Goal: Task Accomplishment & Management: Manage account settings

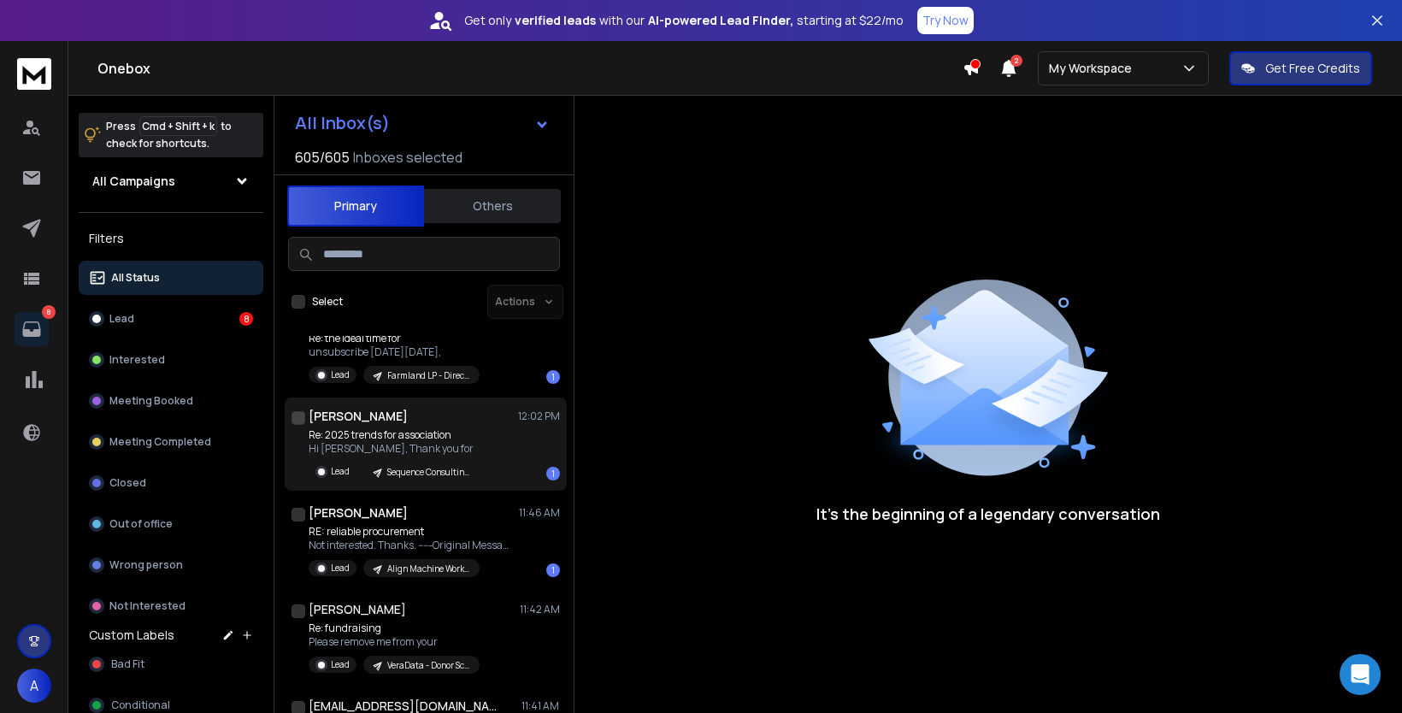
scroll to position [522, 0]
click at [422, 438] on p "Re: 2025 trends for association" at bounding box center [394, 435] width 171 height 14
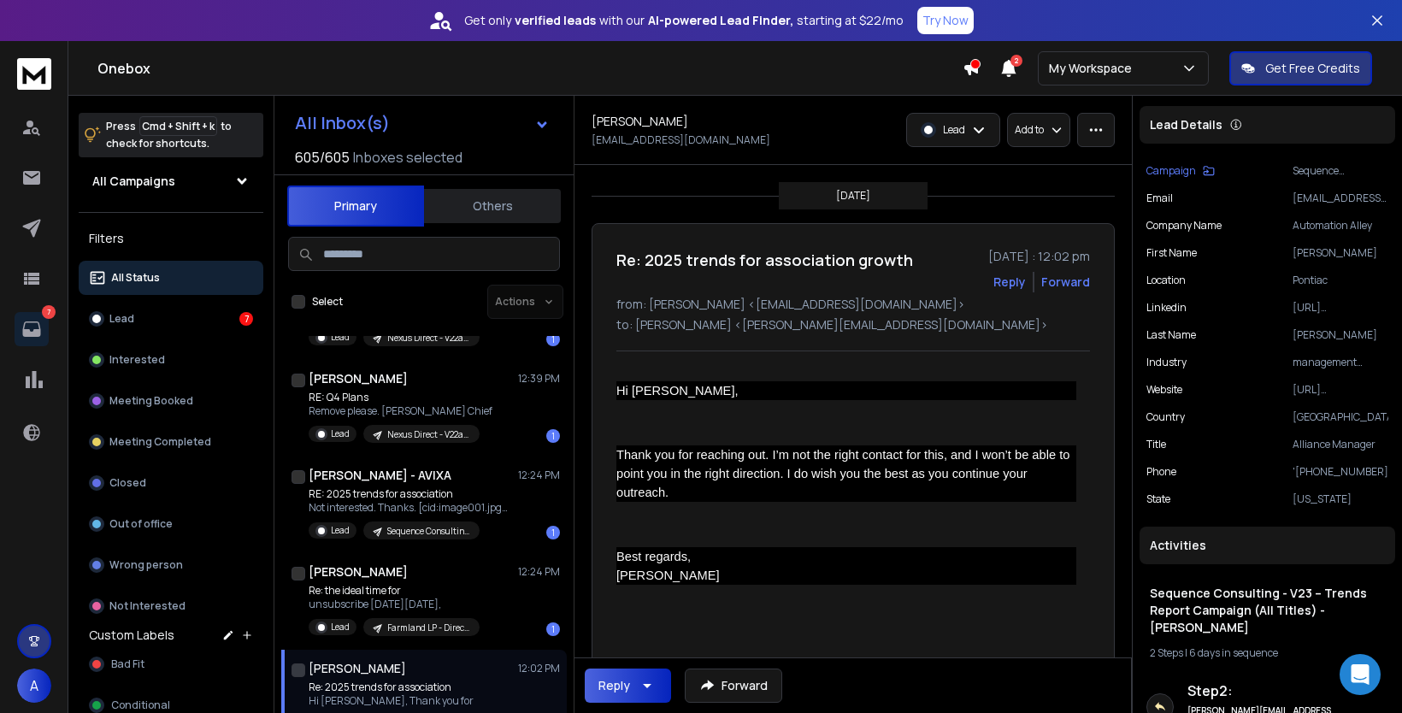
scroll to position [262, 0]
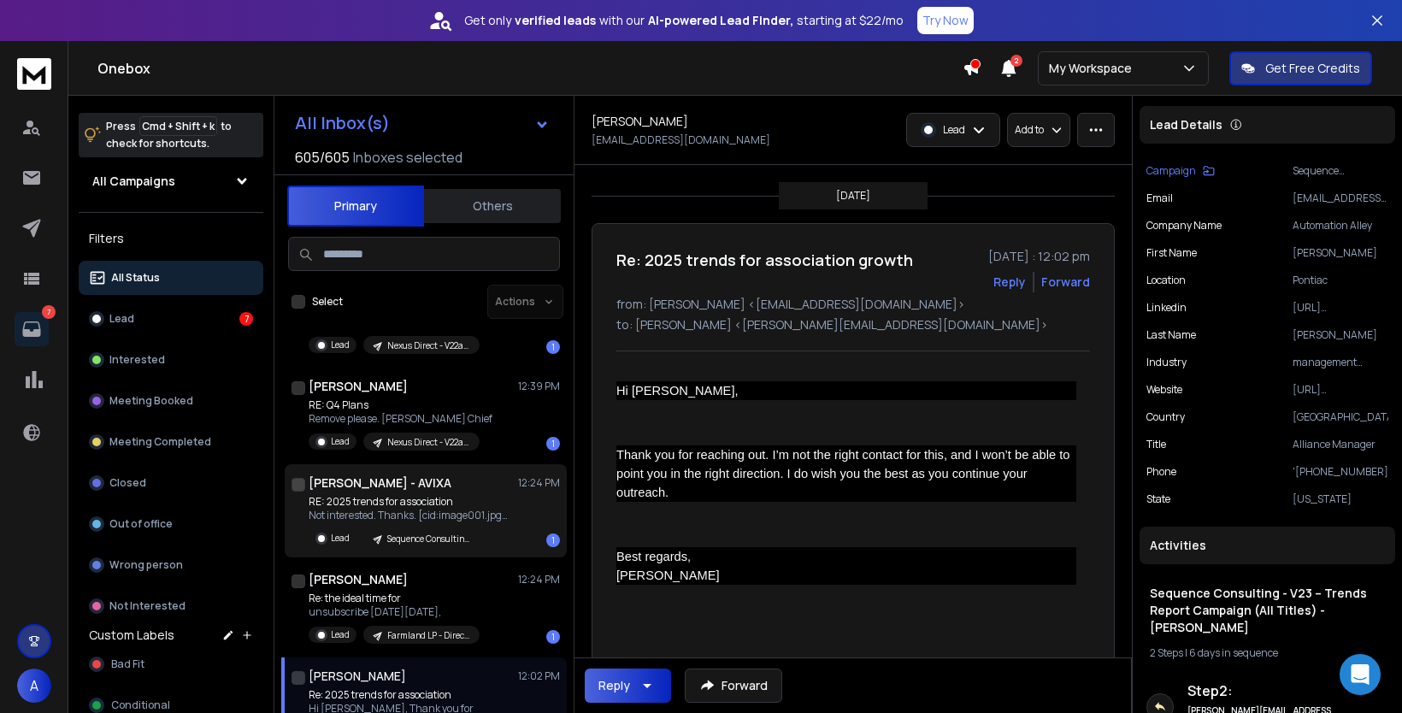
click at [464, 505] on p "RE: 2025 trends for association" at bounding box center [411, 502] width 205 height 14
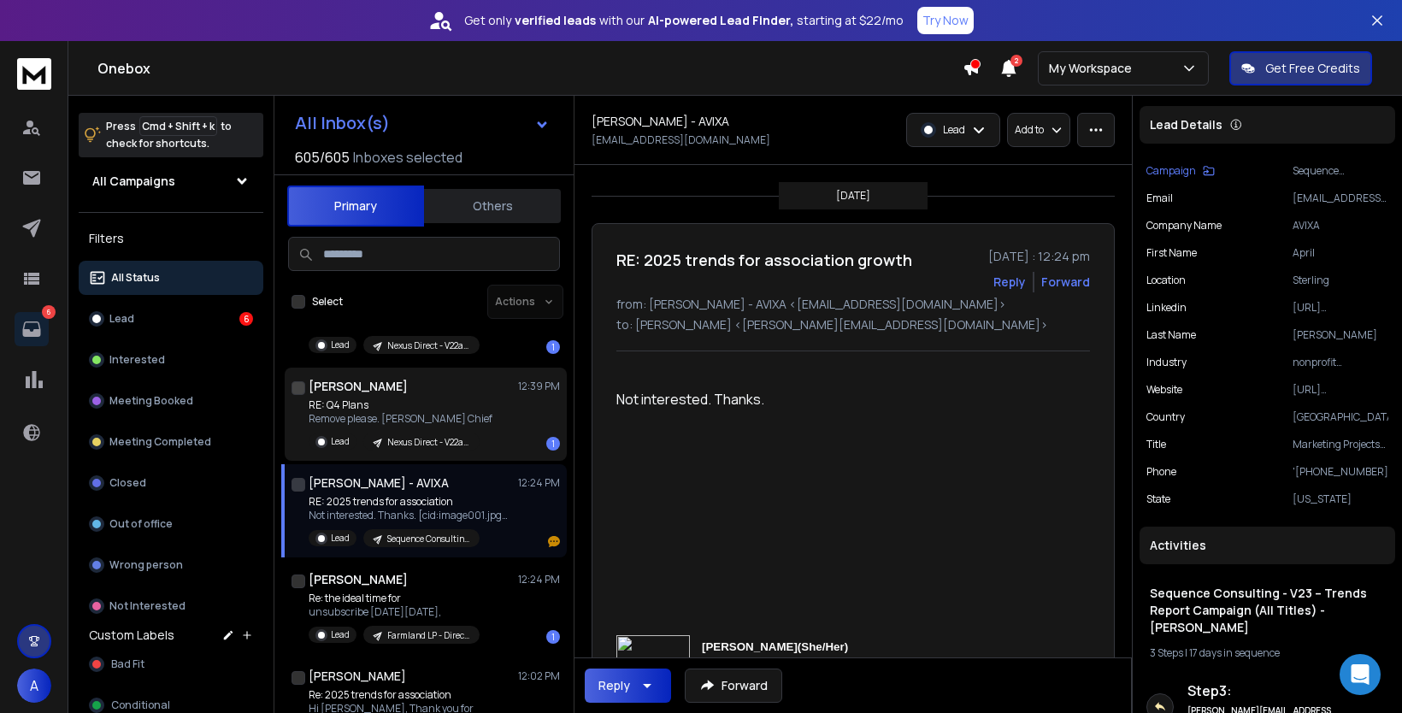
click at [456, 416] on p "Remove please. [PERSON_NAME] Chief" at bounding box center [401, 419] width 184 height 14
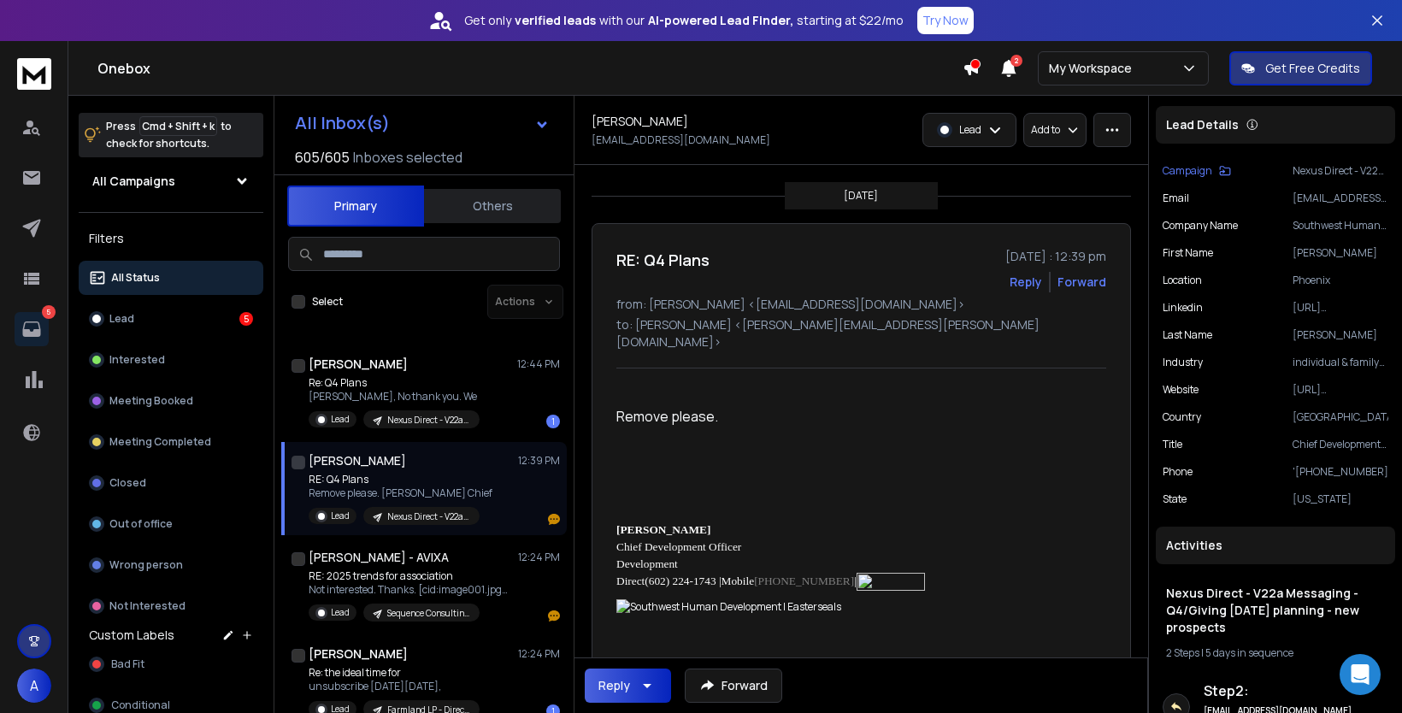
scroll to position [139, 0]
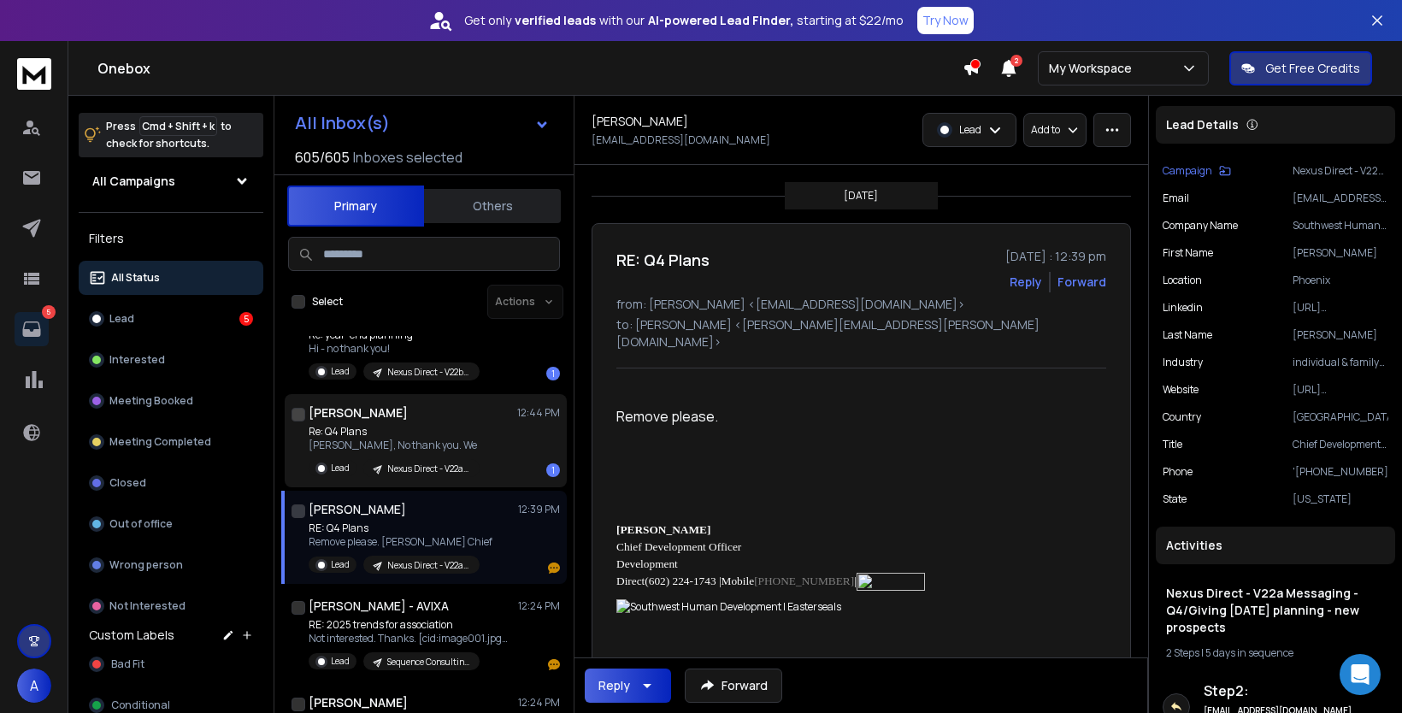
click at [466, 425] on p "Re: Q4 Plans" at bounding box center [394, 432] width 171 height 14
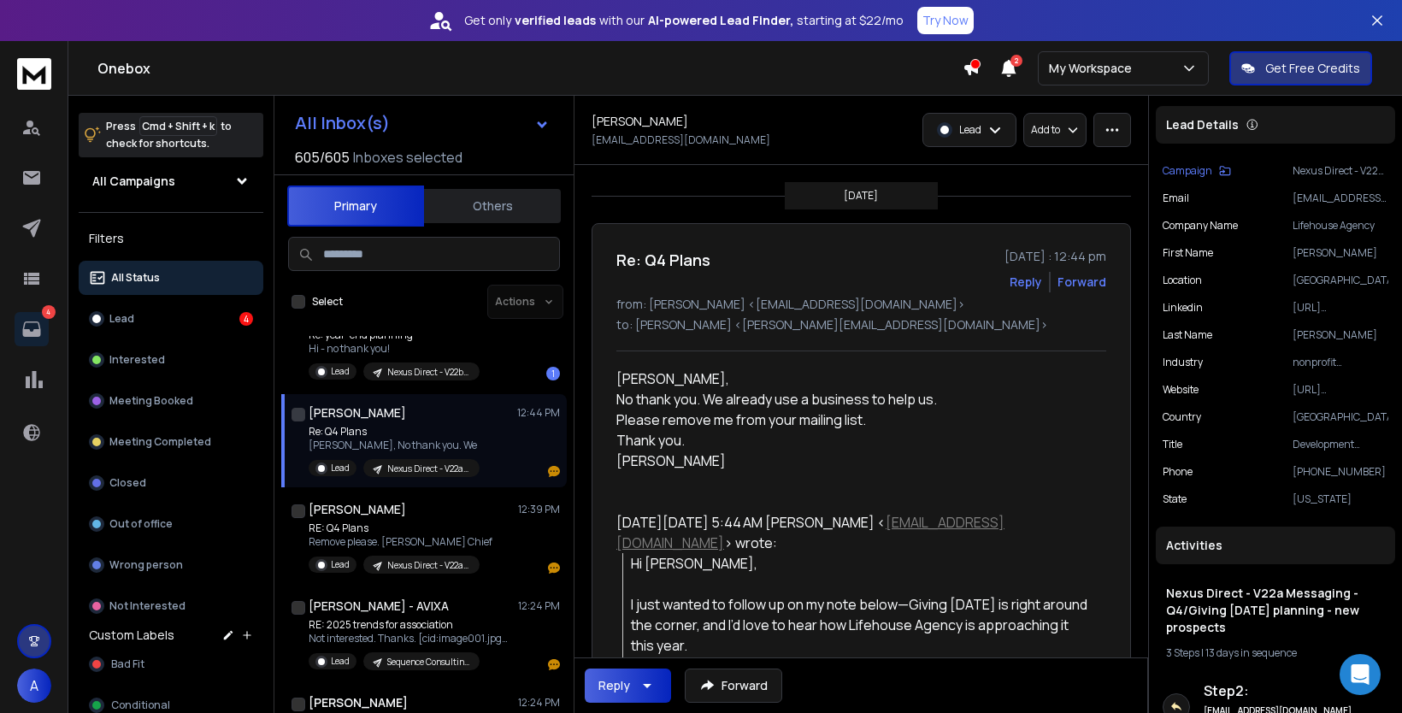
click at [446, 322] on div "Select Actions Laird 12:55 PM RE: holiday merch [EXTERNAL] Hey Martin – ‘Tis th…" at bounding box center [423, 547] width 299 height 634
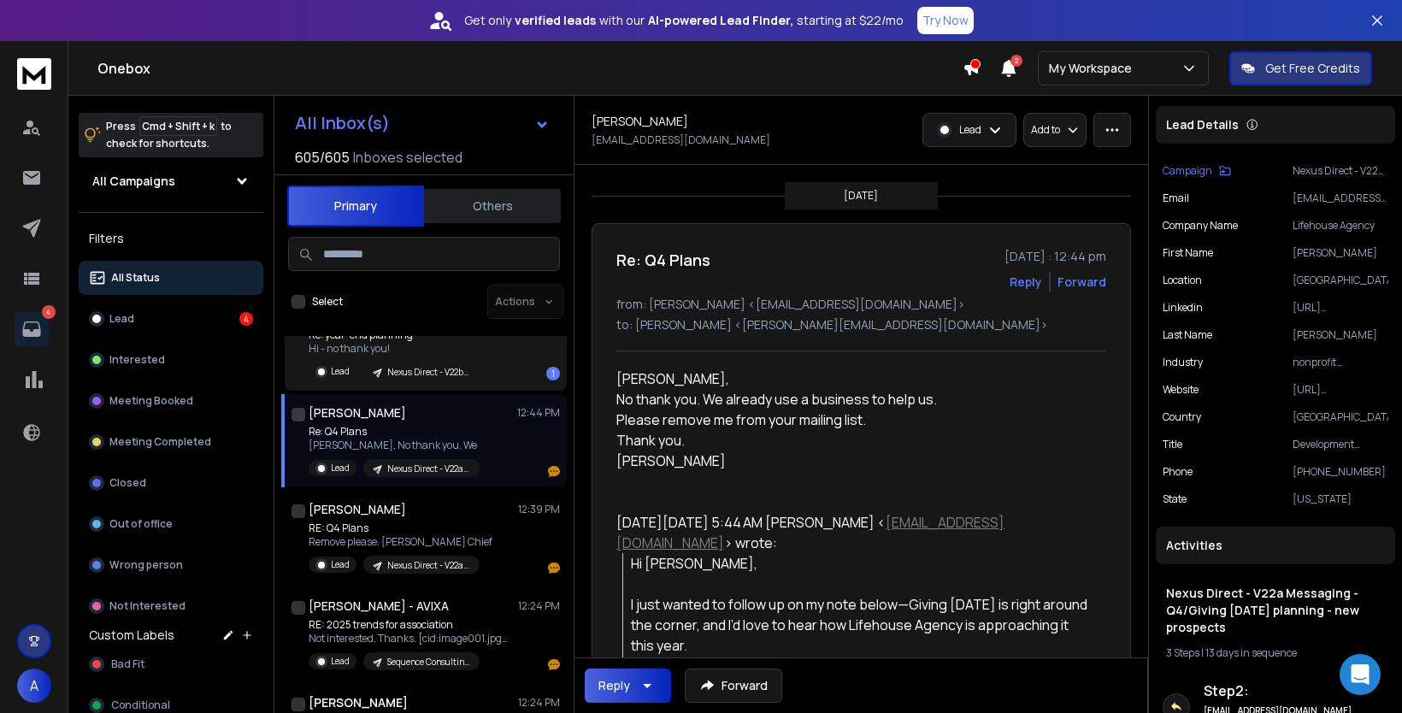
click at [440, 345] on p "Hi - no thank you!" at bounding box center [394, 349] width 171 height 14
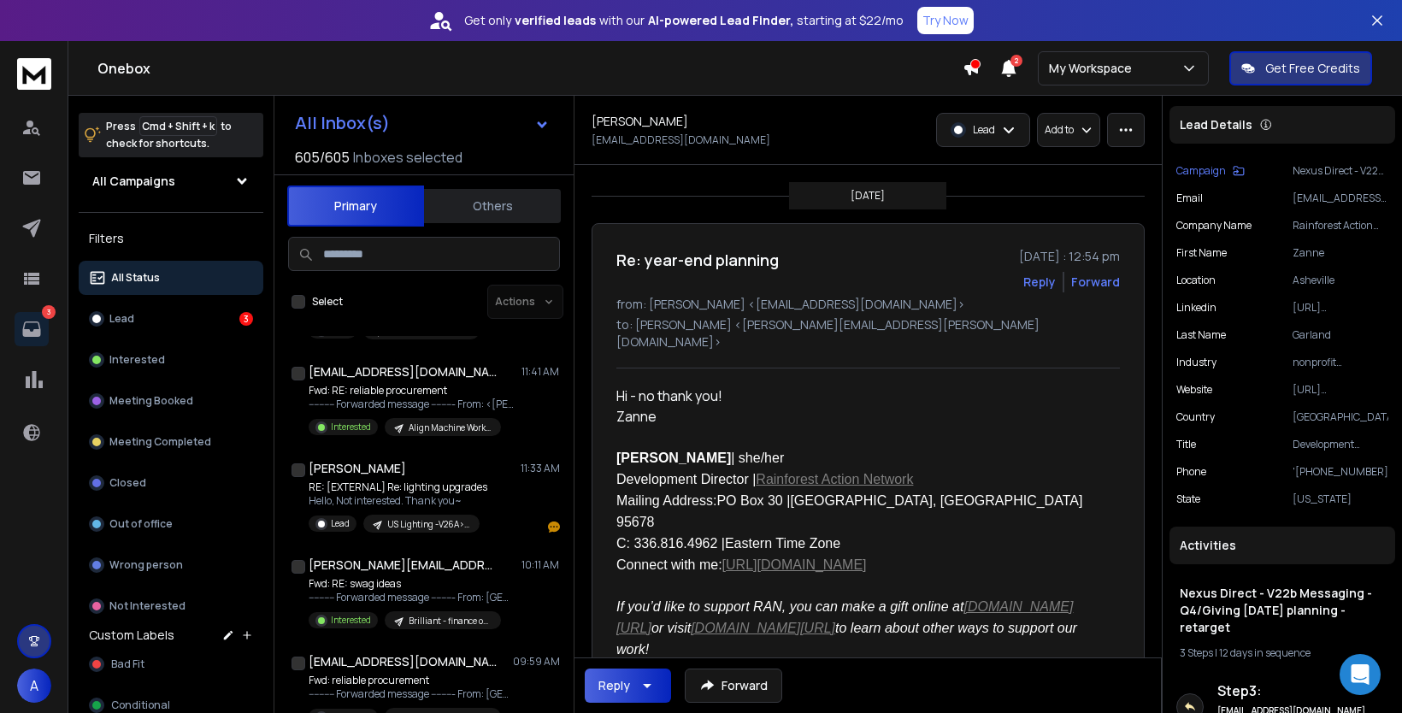
scroll to position [881, 0]
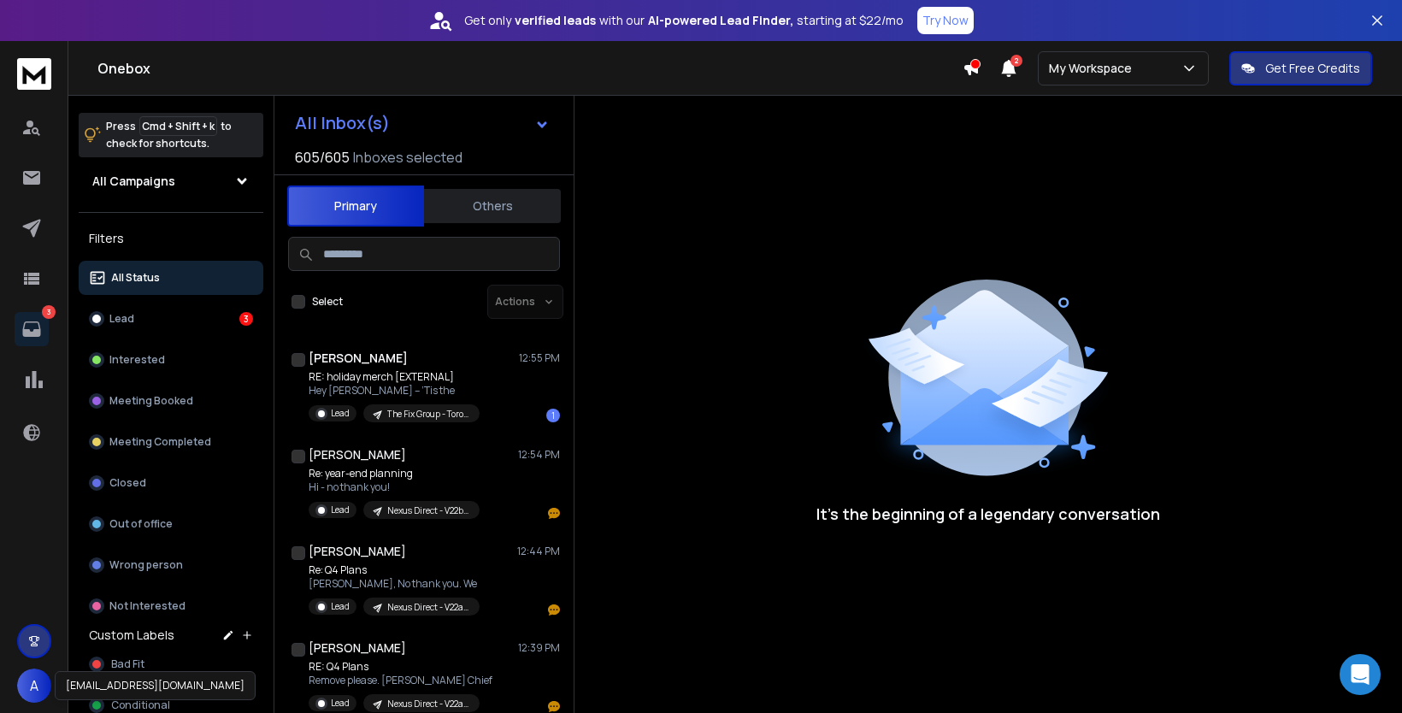
click at [27, 682] on span "A" at bounding box center [34, 686] width 34 height 34
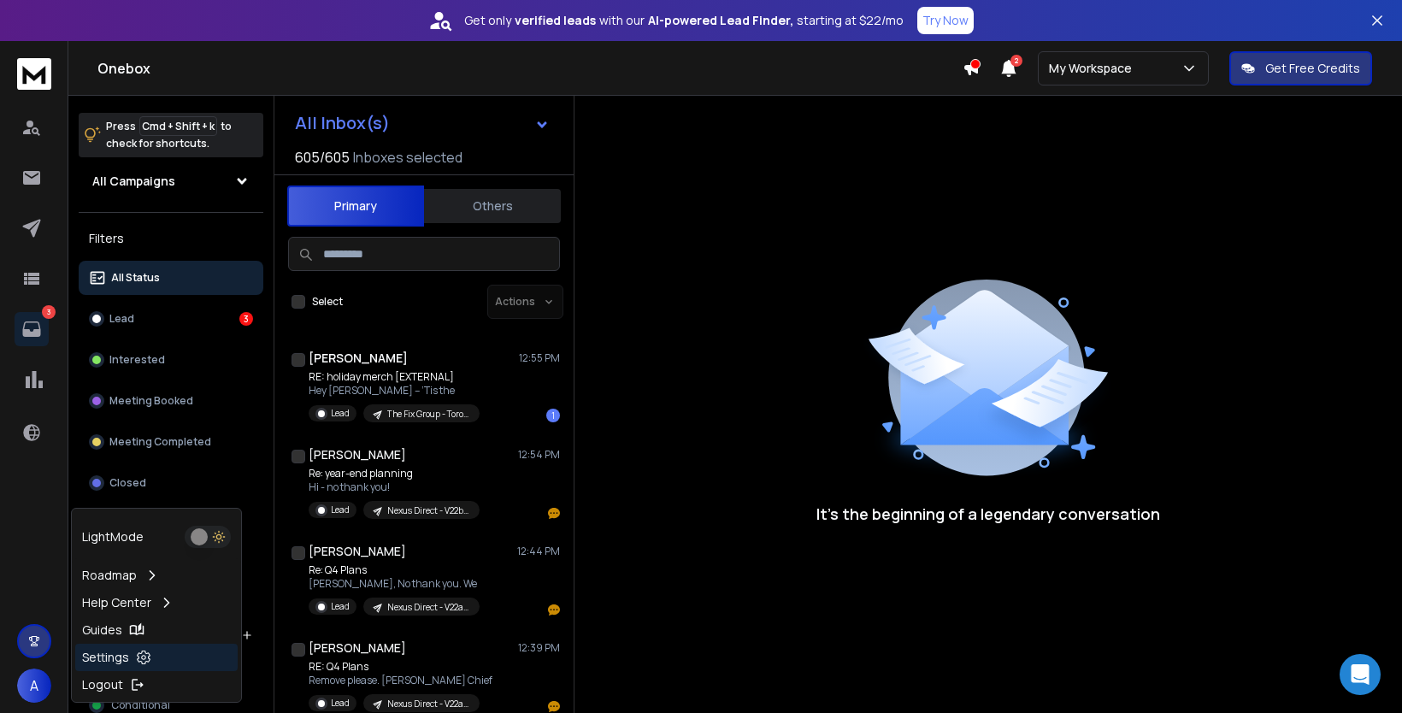
click at [136, 661] on icon at bounding box center [143, 657] width 15 height 15
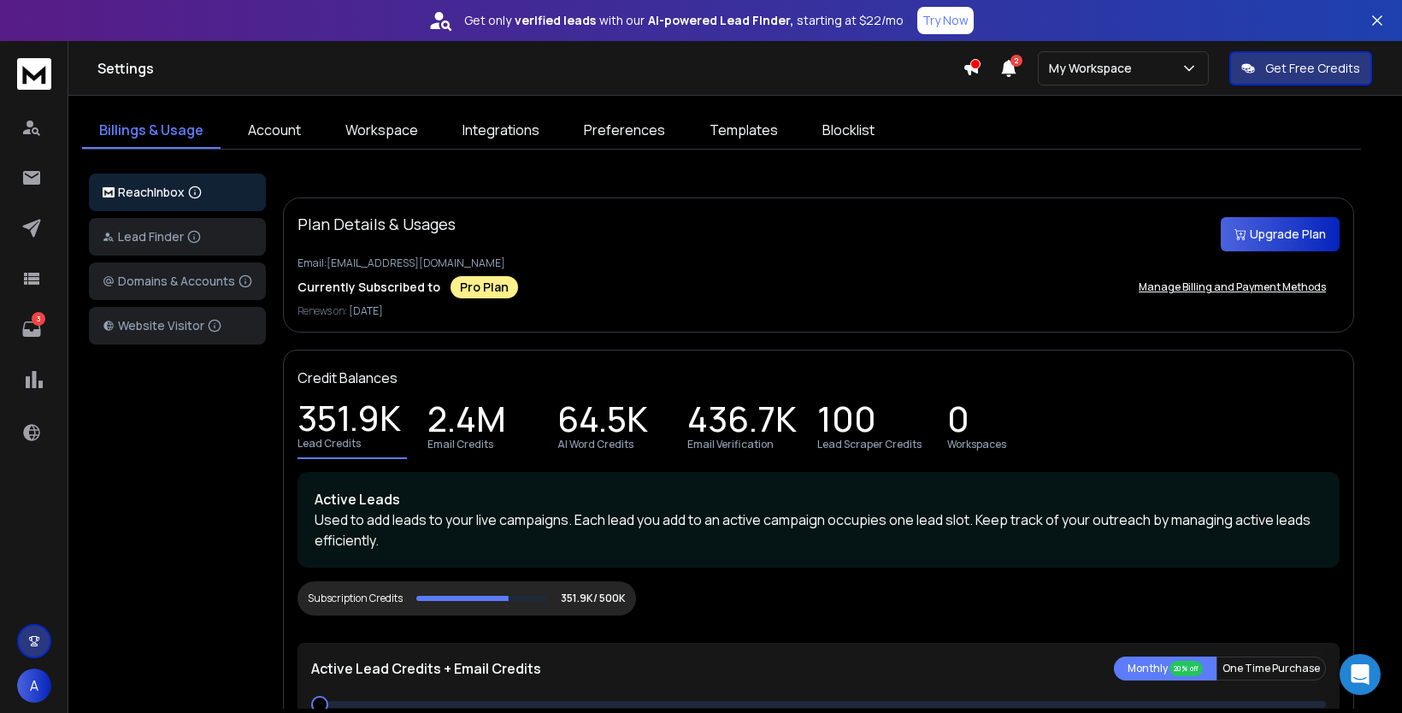
click at [393, 133] on link "Workspace" at bounding box center [381, 131] width 107 height 36
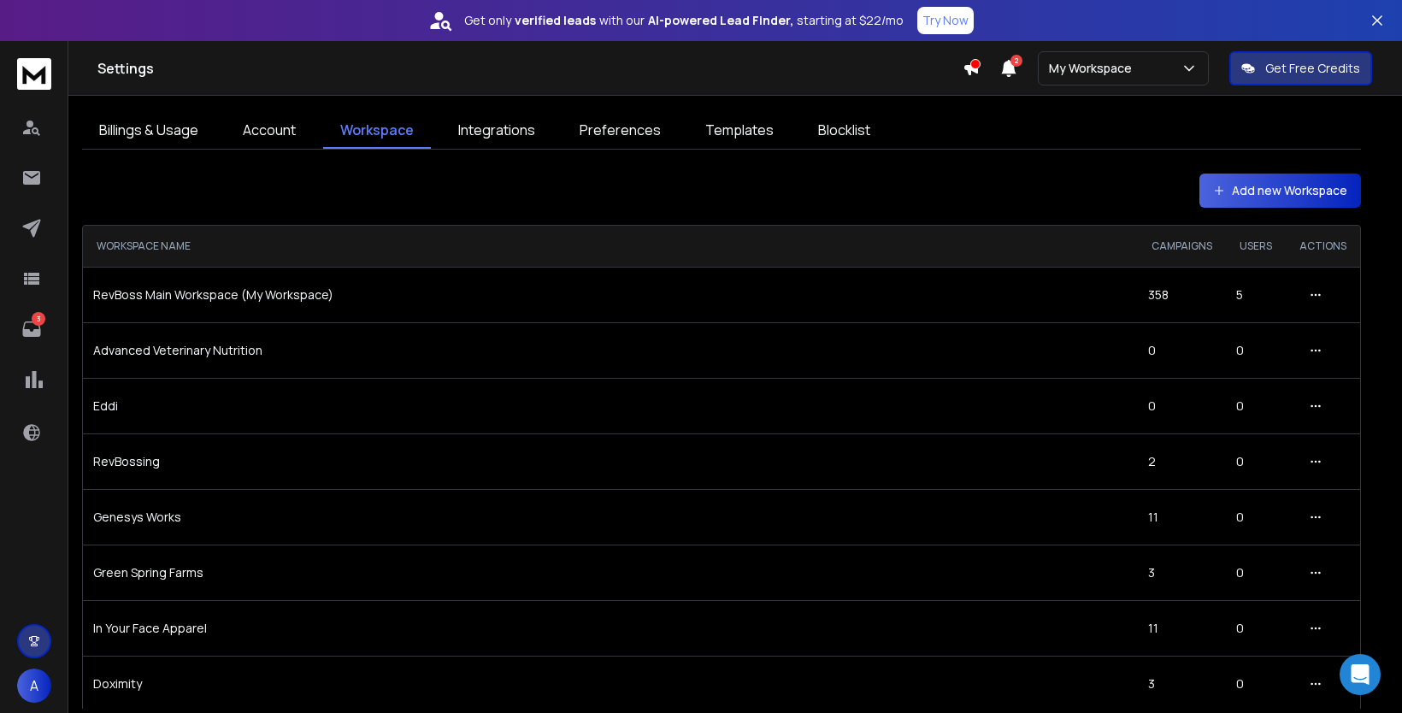
click at [1216, 191] on icon at bounding box center [1219, 191] width 12 height 12
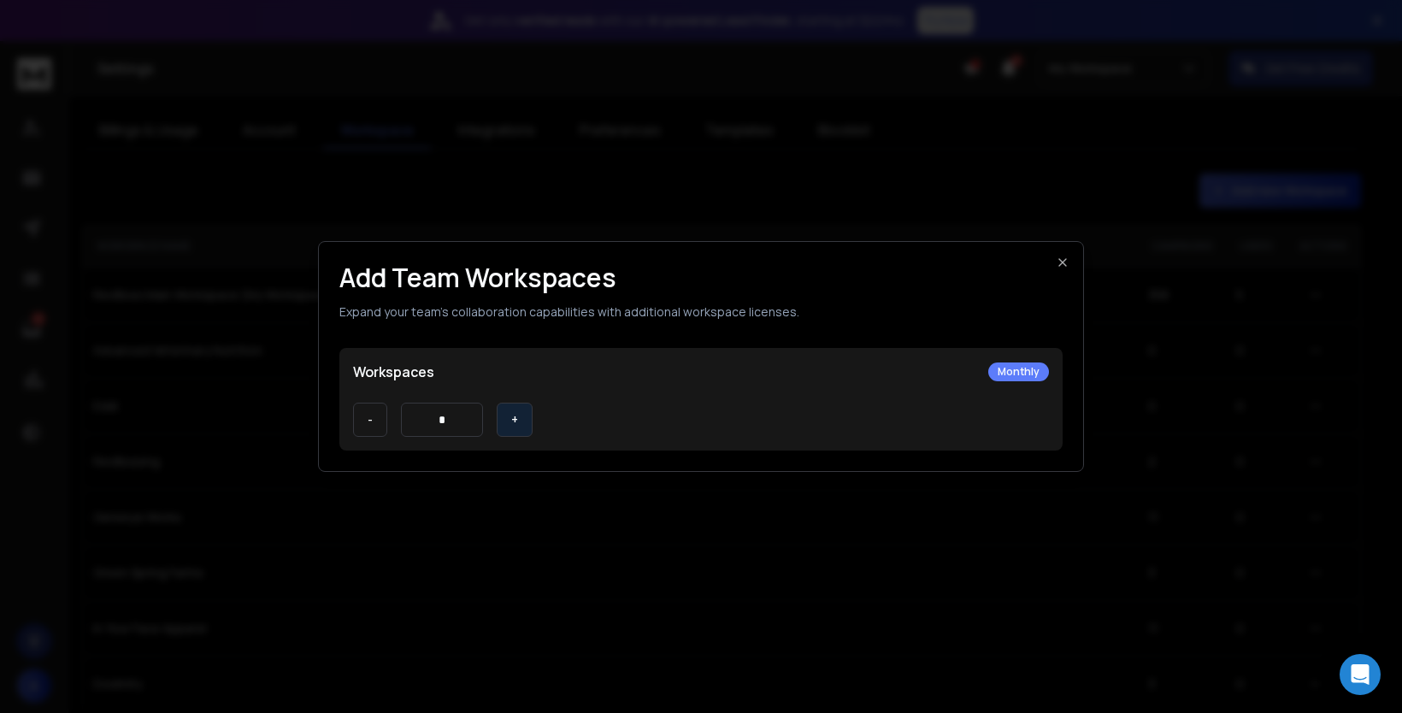
click at [523, 427] on button "+" at bounding box center [515, 420] width 36 height 34
type input "*"
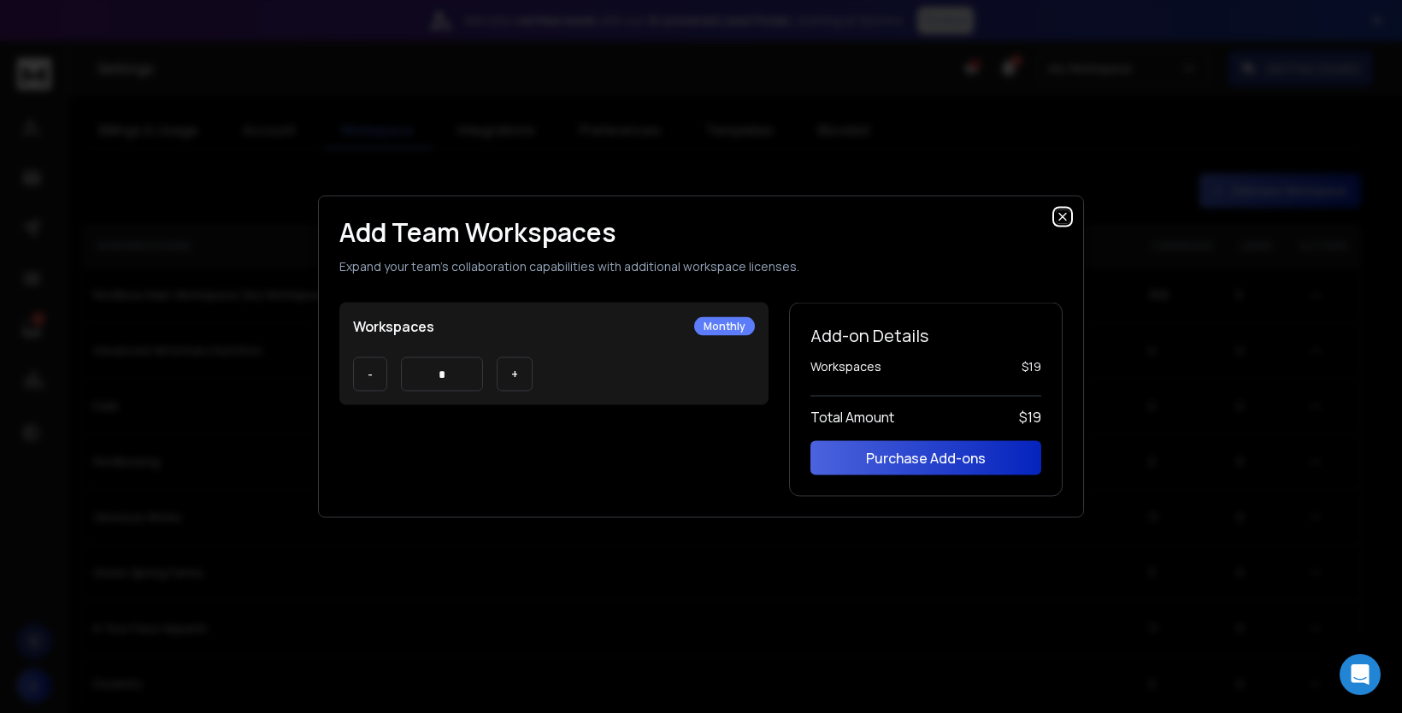
click at [1058, 216] on icon "button" at bounding box center [1063, 217] width 14 height 14
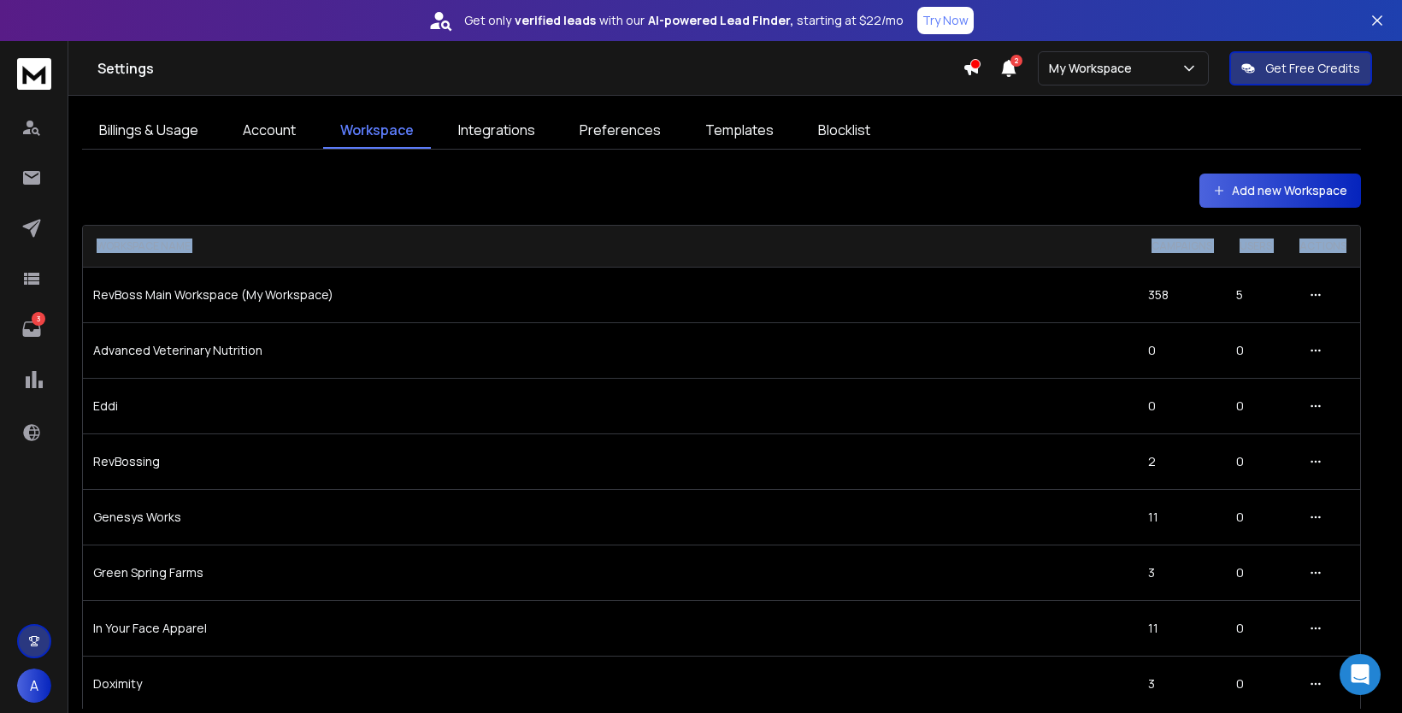
drag, startPoint x: 1354, startPoint y: 223, endPoint x: 1354, endPoint y: 250, distance: 26.5
click at [1354, 250] on div "Add new Workspace WORKSPACE NAME CAMPAIGNS USERS ACTIONS RevBoss Main Workspace…" at bounding box center [721, 435] width 1279 height 522
drag, startPoint x: 1361, startPoint y: 227, endPoint x: 1362, endPoint y: 245, distance: 17.1
click at [1362, 245] on div "Billings & Usage Account Workspace Integrations Preferences Templates Blocklist…" at bounding box center [735, 411] width 1334 height 630
click at [859, 192] on div "Add new Workspace" at bounding box center [721, 191] width 1279 height 34
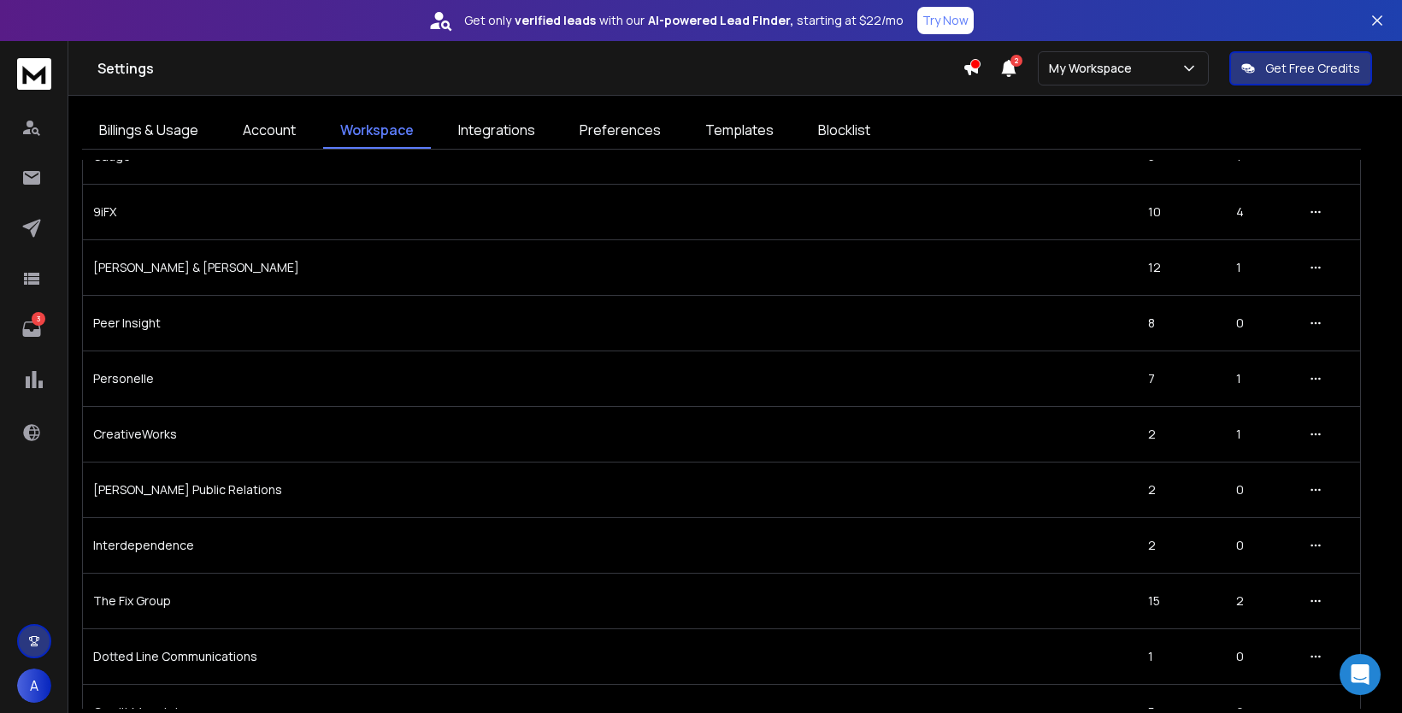
scroll to position [2338, 0]
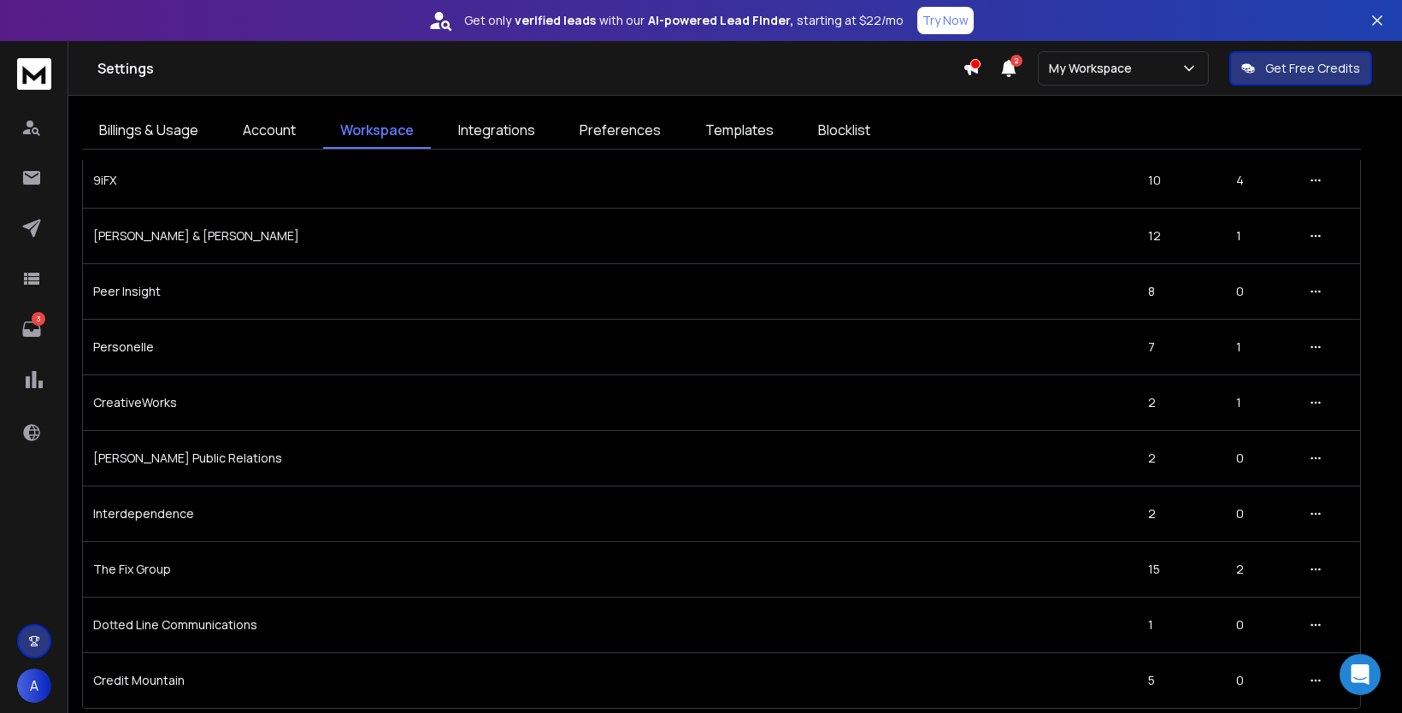
click at [388, 148] on link "Workspace" at bounding box center [377, 131] width 108 height 36
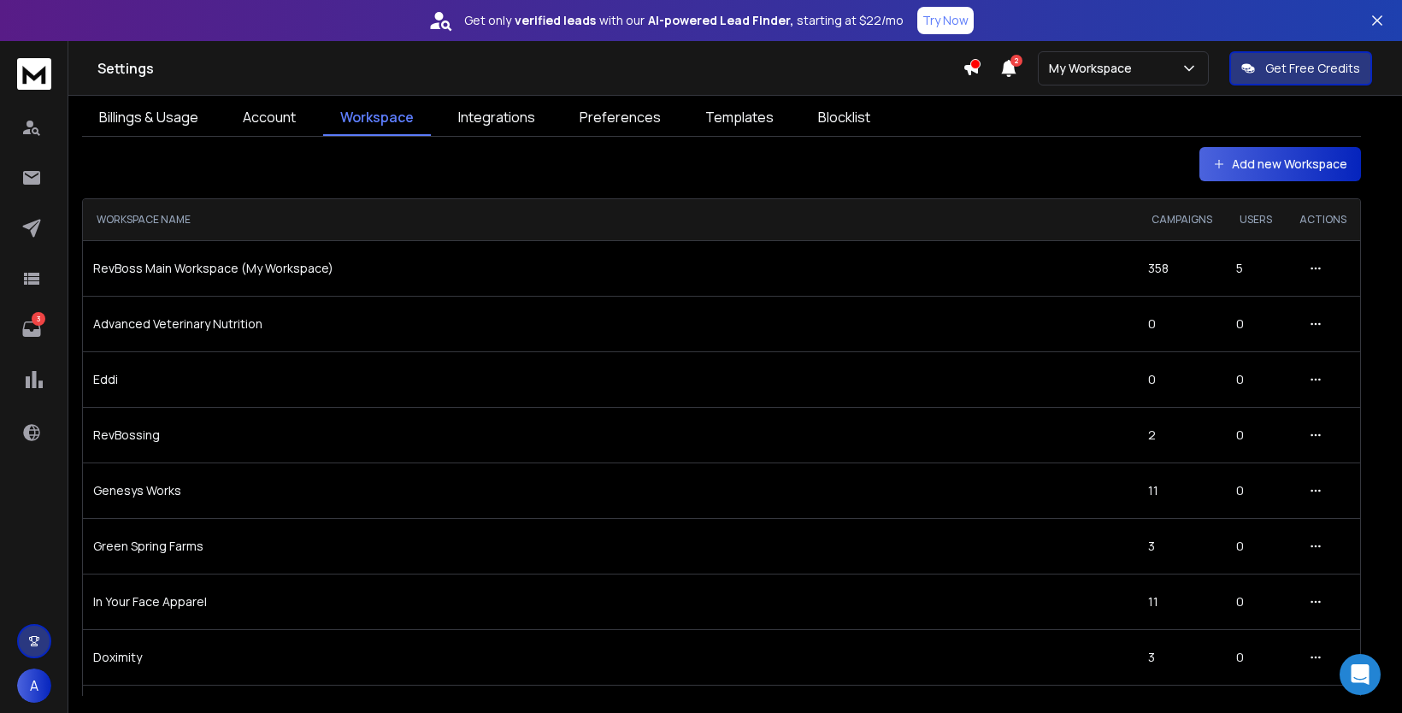
click at [1219, 162] on icon at bounding box center [1219, 164] width 12 height 12
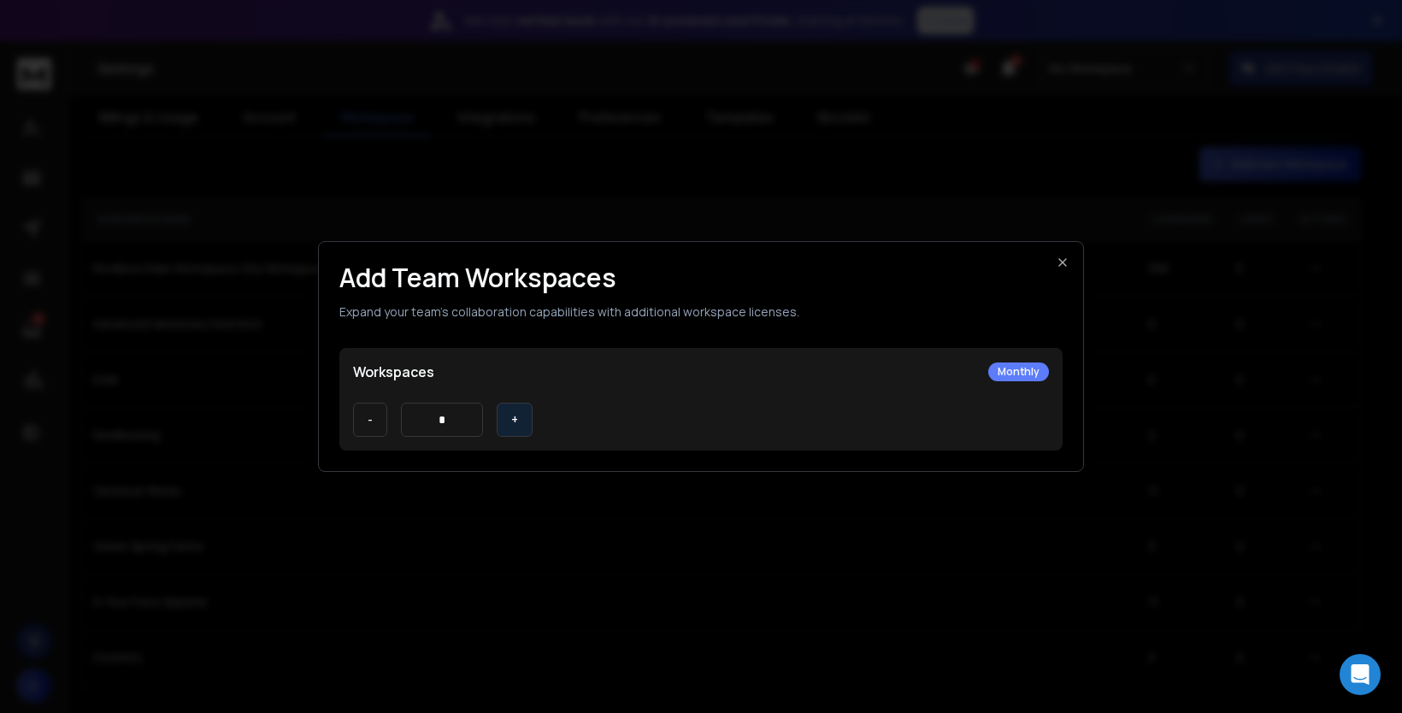
click at [507, 417] on button "+" at bounding box center [515, 420] width 36 height 34
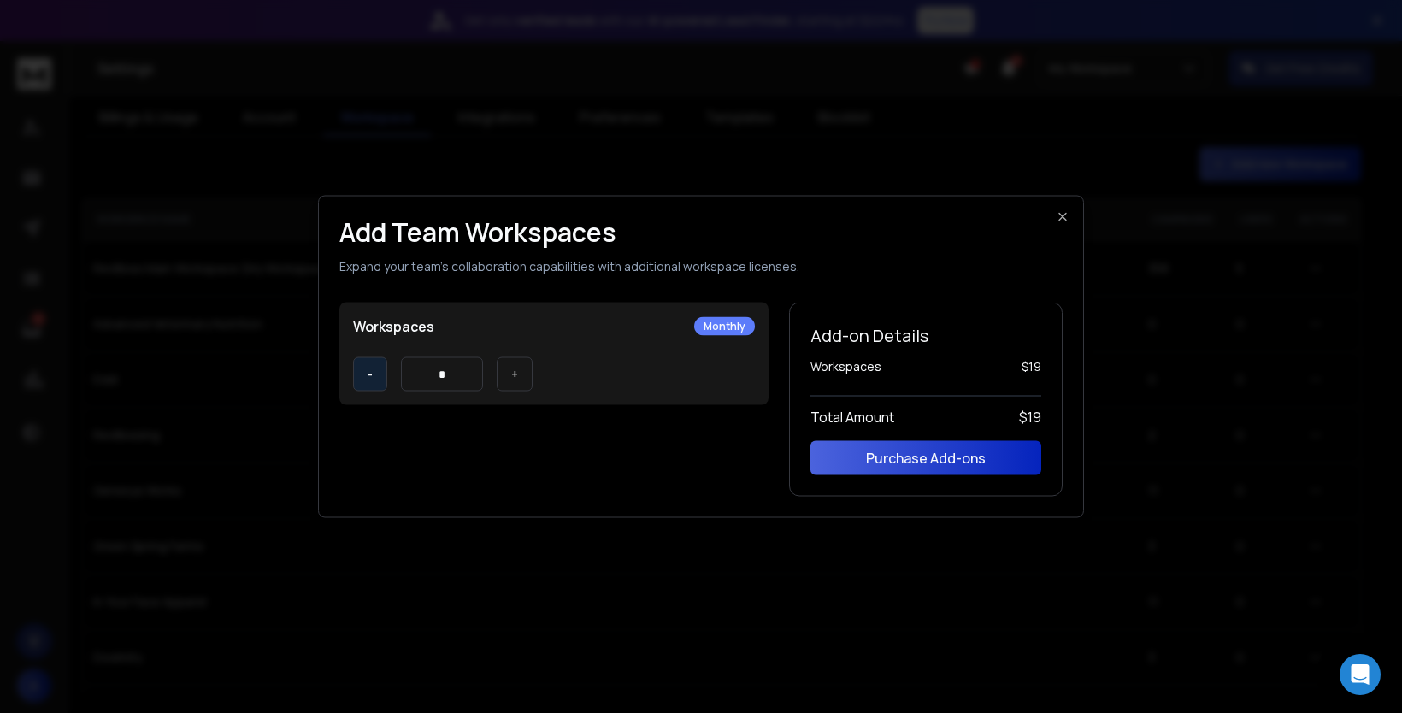
click at [364, 381] on button "-" at bounding box center [370, 374] width 34 height 34
type input "*"
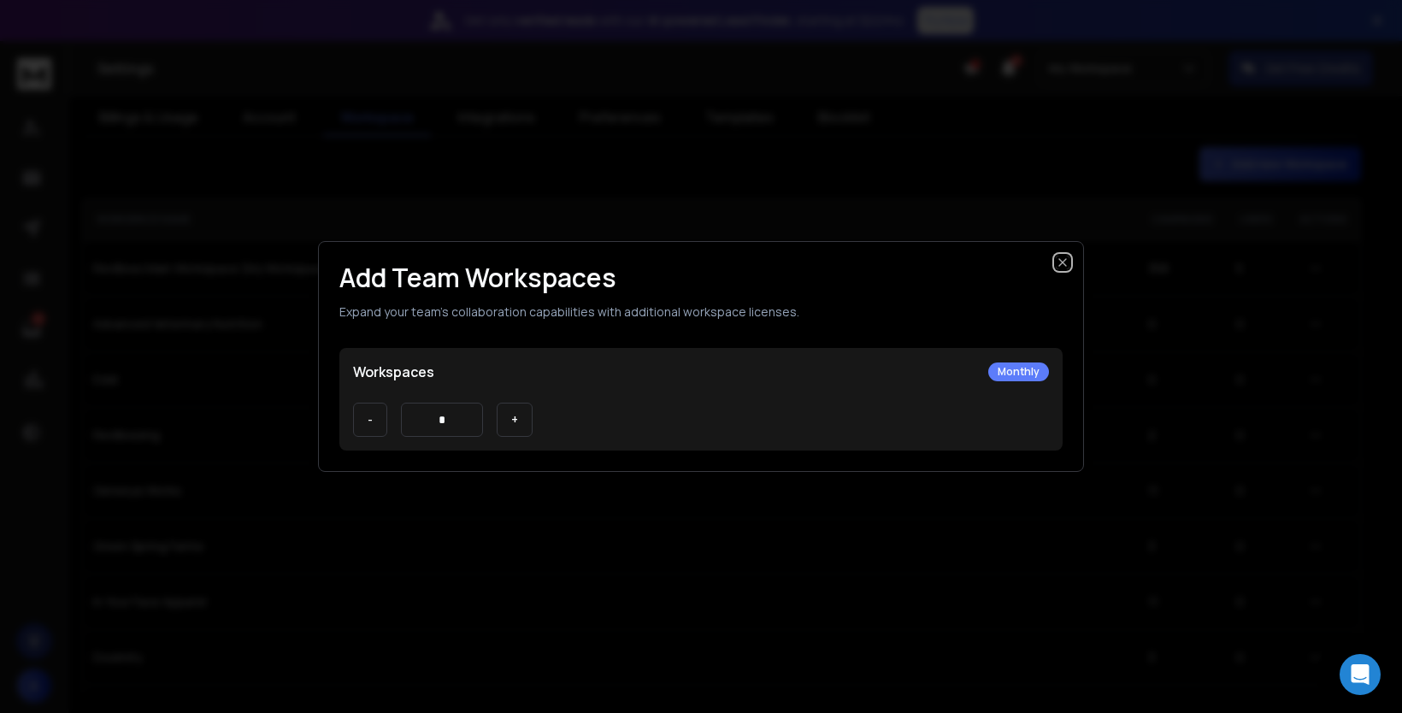
drag, startPoint x: 1060, startPoint y: 262, endPoint x: 957, endPoint y: 249, distance: 104.3
click at [1060, 262] on icon "button" at bounding box center [1063, 263] width 14 height 14
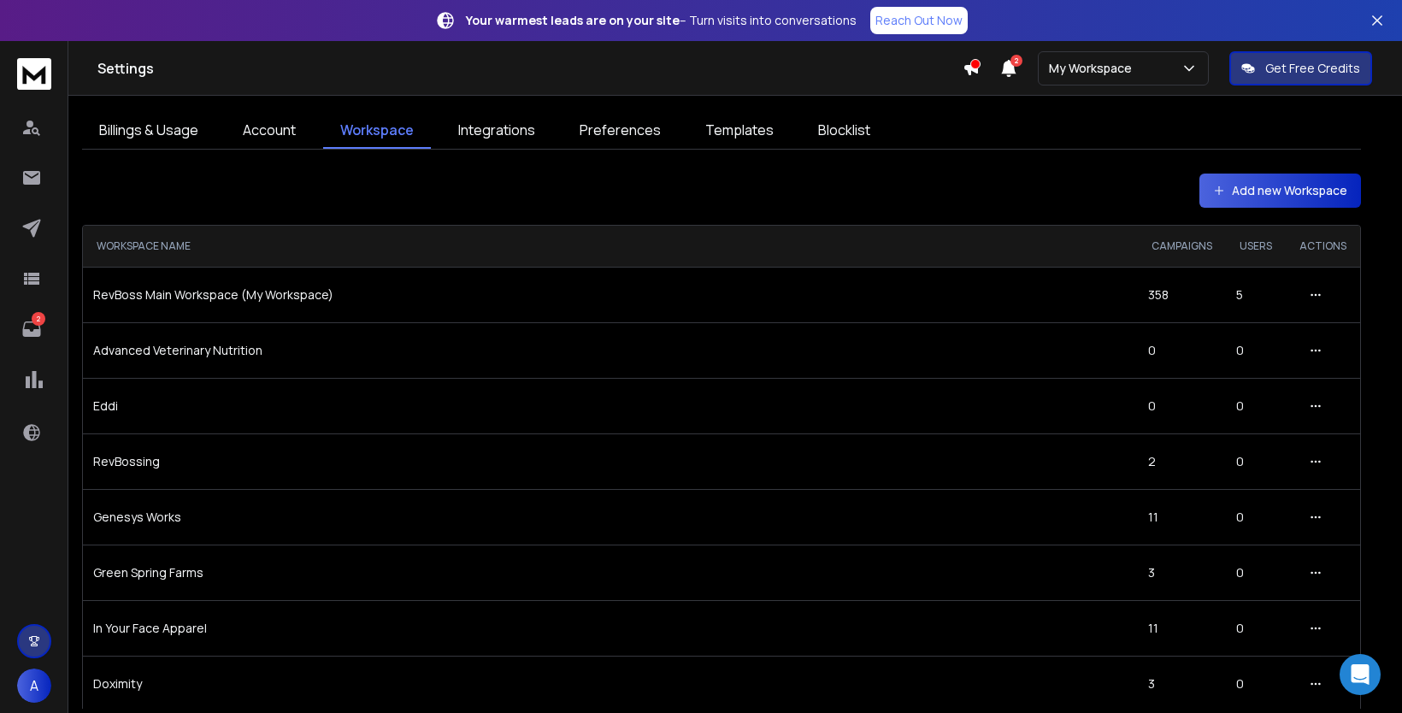
click at [1213, 189] on icon at bounding box center [1219, 191] width 12 height 12
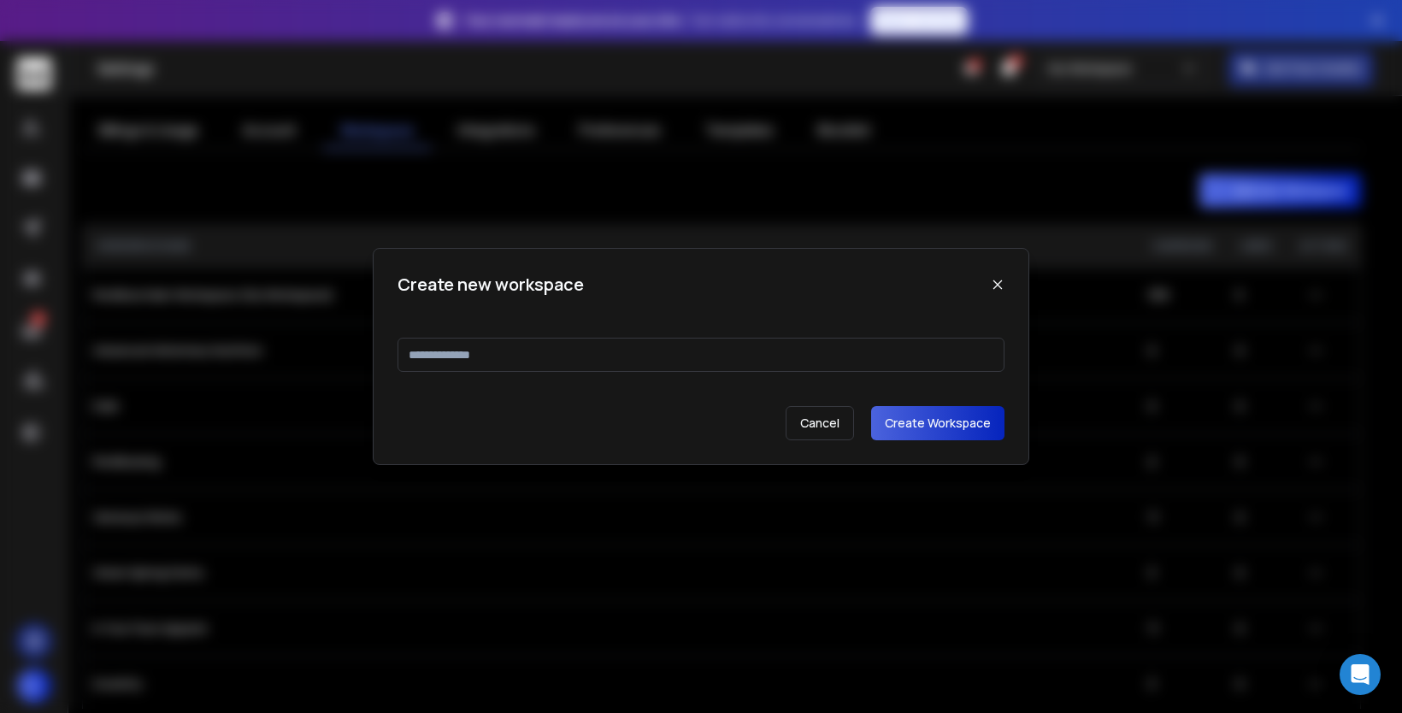
click at [480, 363] on input at bounding box center [701, 355] width 607 height 34
type input "********"
click at [926, 423] on button "Create Workspace" at bounding box center [937, 423] width 133 height 34
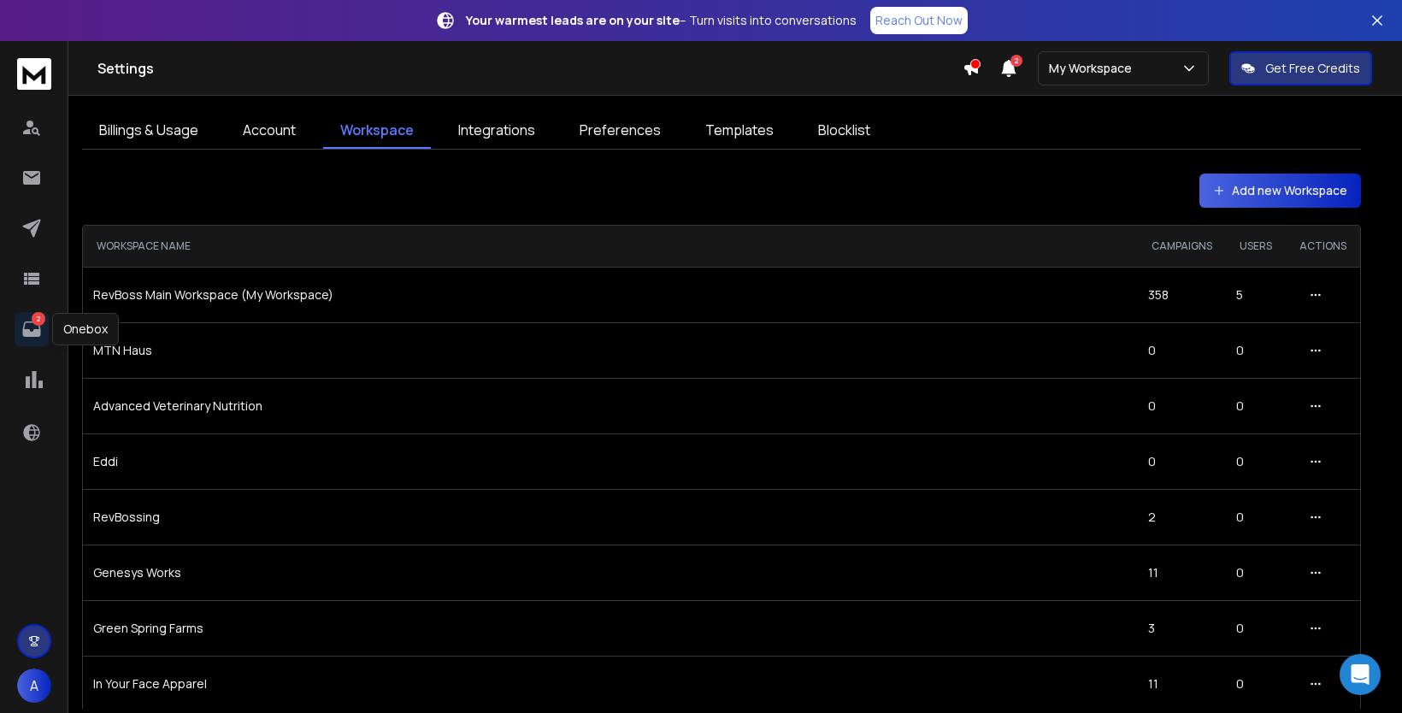
click at [30, 320] on icon at bounding box center [31, 329] width 21 height 21
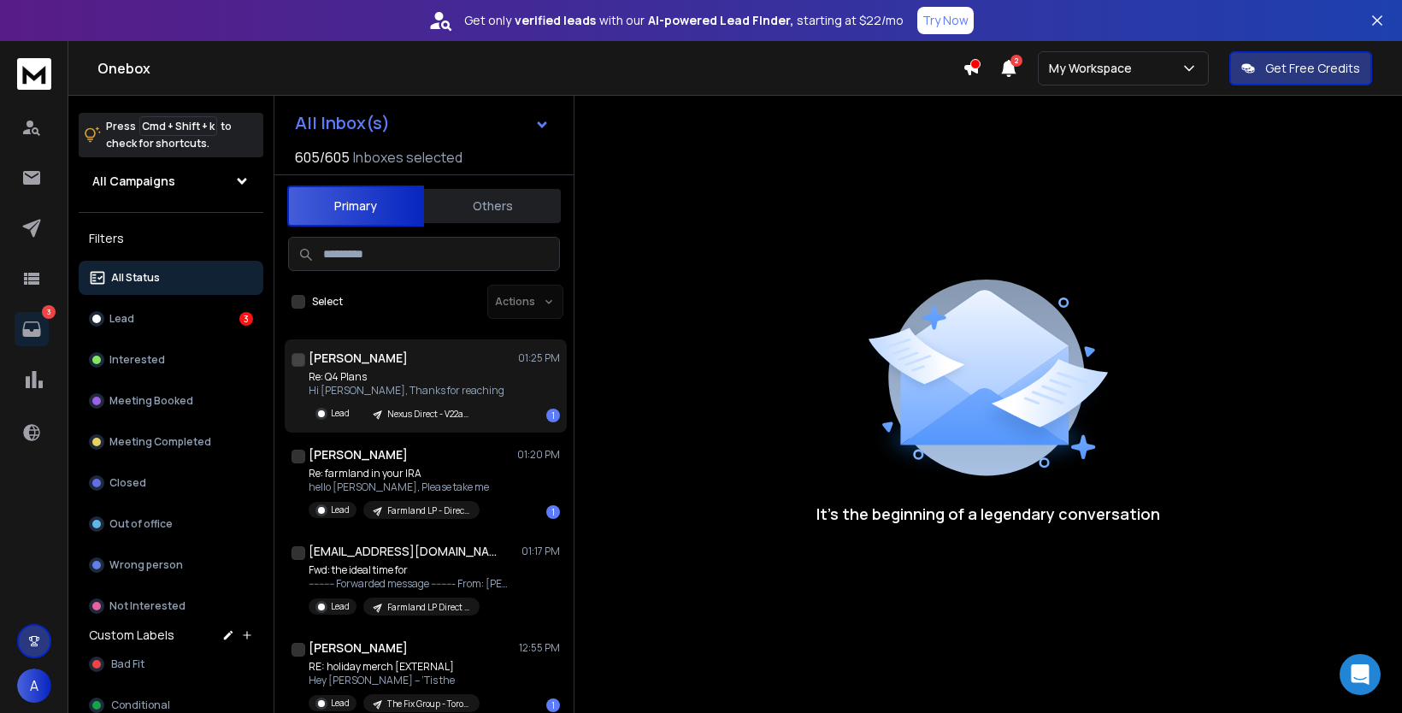
click at [387, 377] on p "Re: Q4 Plans" at bounding box center [407, 377] width 196 height 14
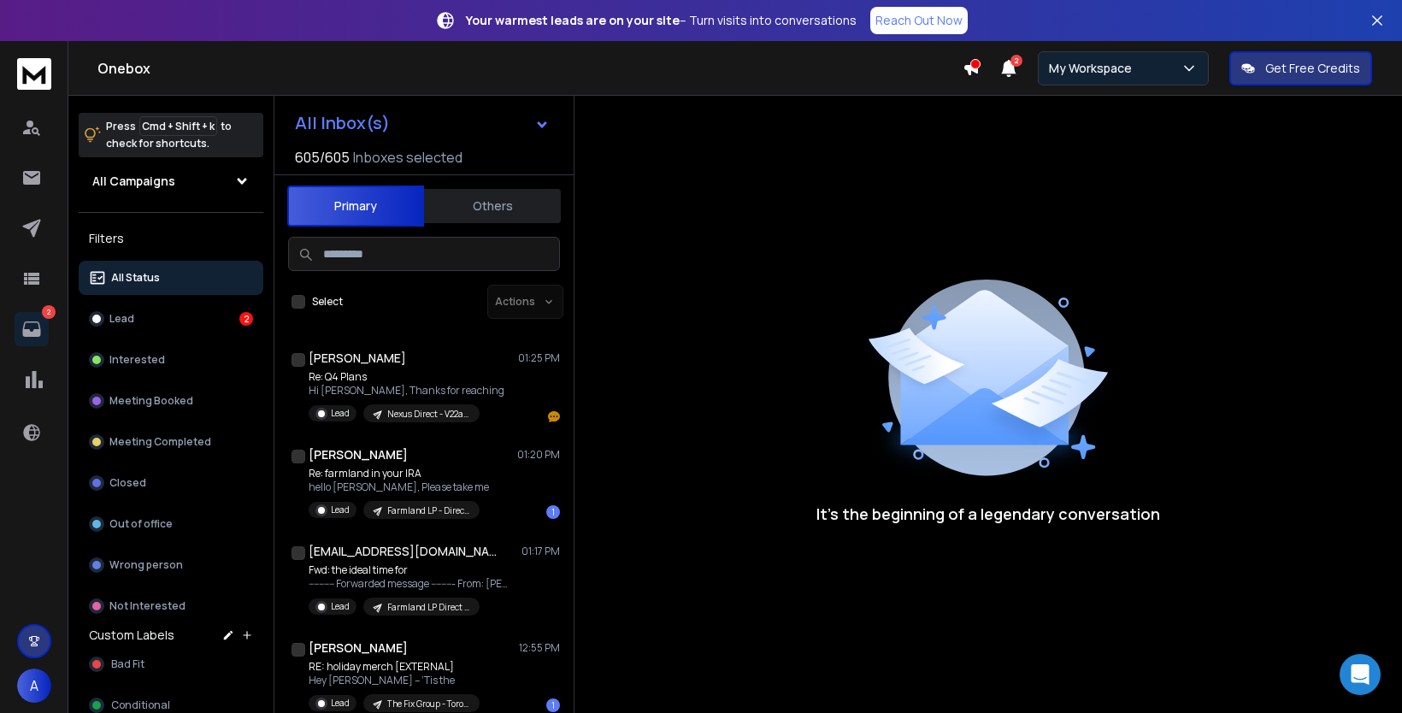
click at [1170, 64] on div "My Workspace" at bounding box center [1123, 68] width 149 height 17
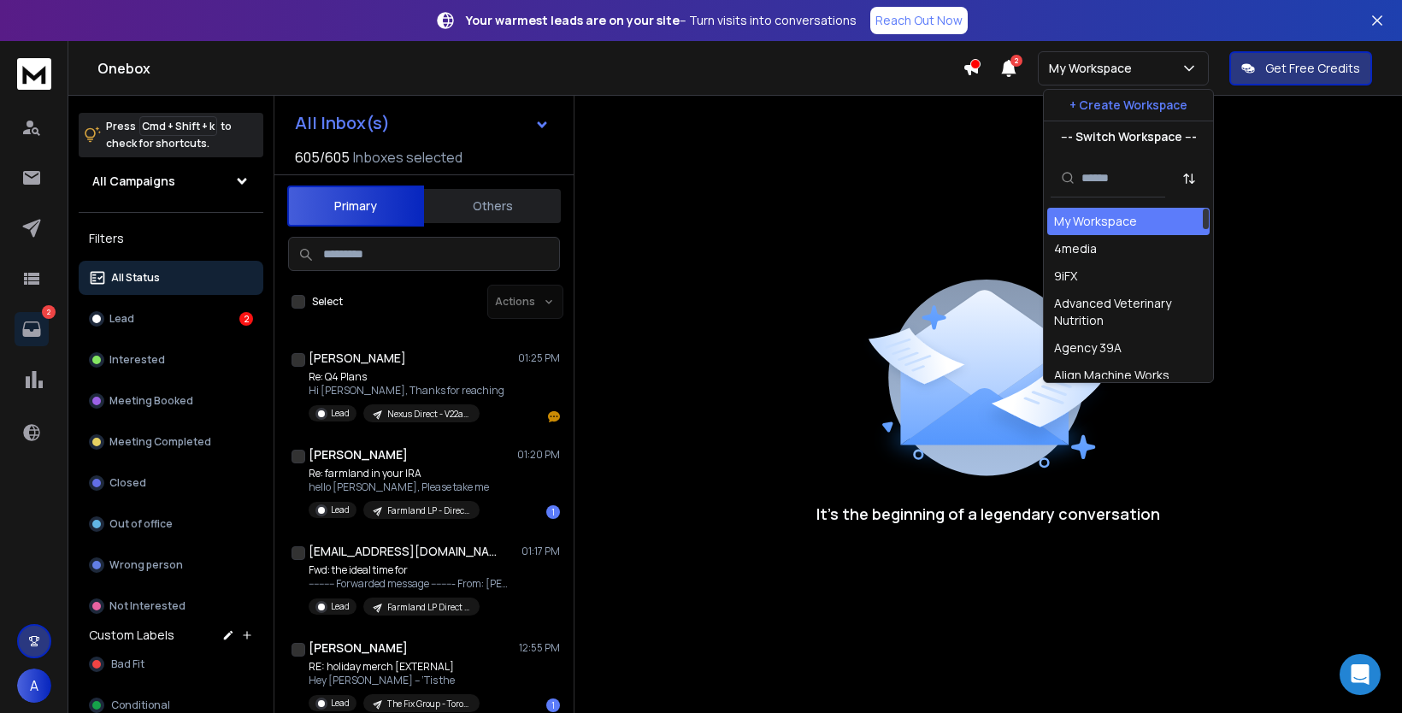
click at [1125, 224] on div "My Workspace" at bounding box center [1095, 221] width 83 height 17
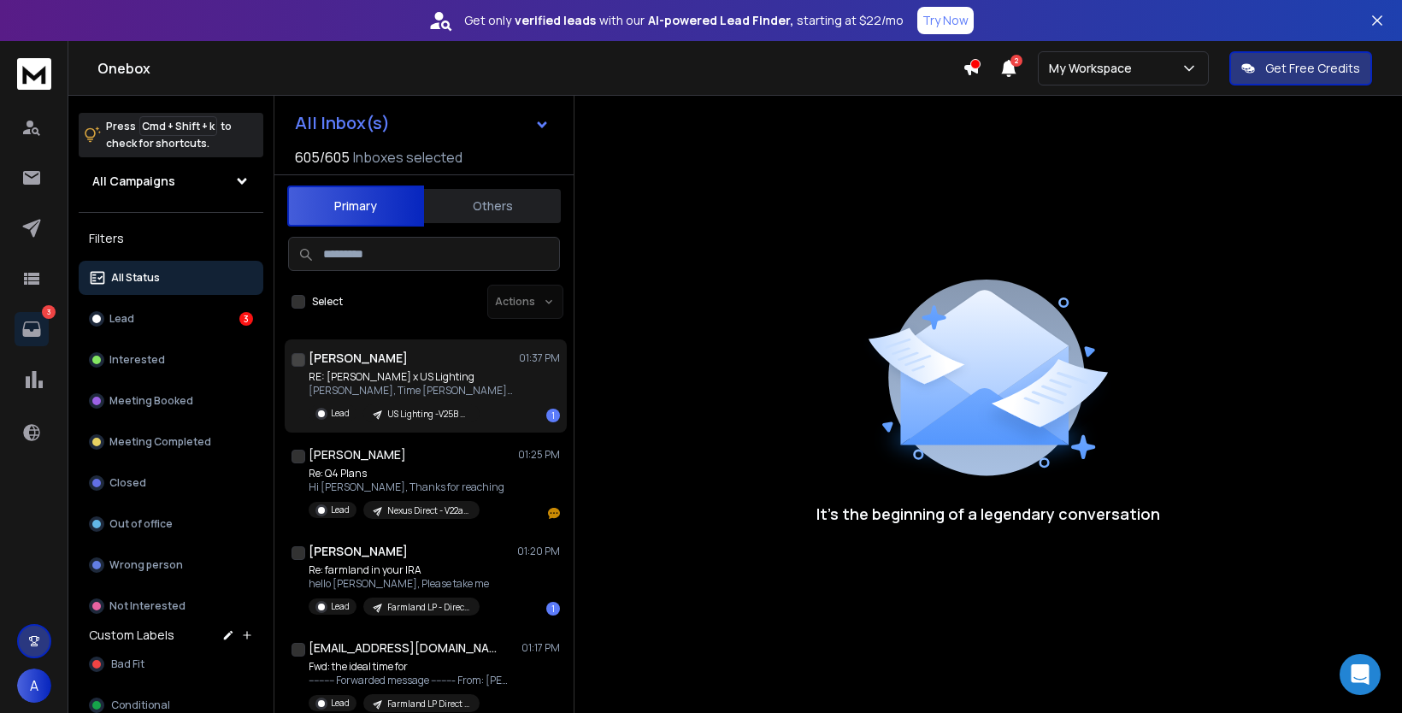
click at [443, 371] on p "RE: [PERSON_NAME] x US Lighting" at bounding box center [411, 377] width 205 height 14
click at [378, 387] on p "Hey [PERSON_NAME], thanks for reaching" at bounding box center [409, 391] width 201 height 14
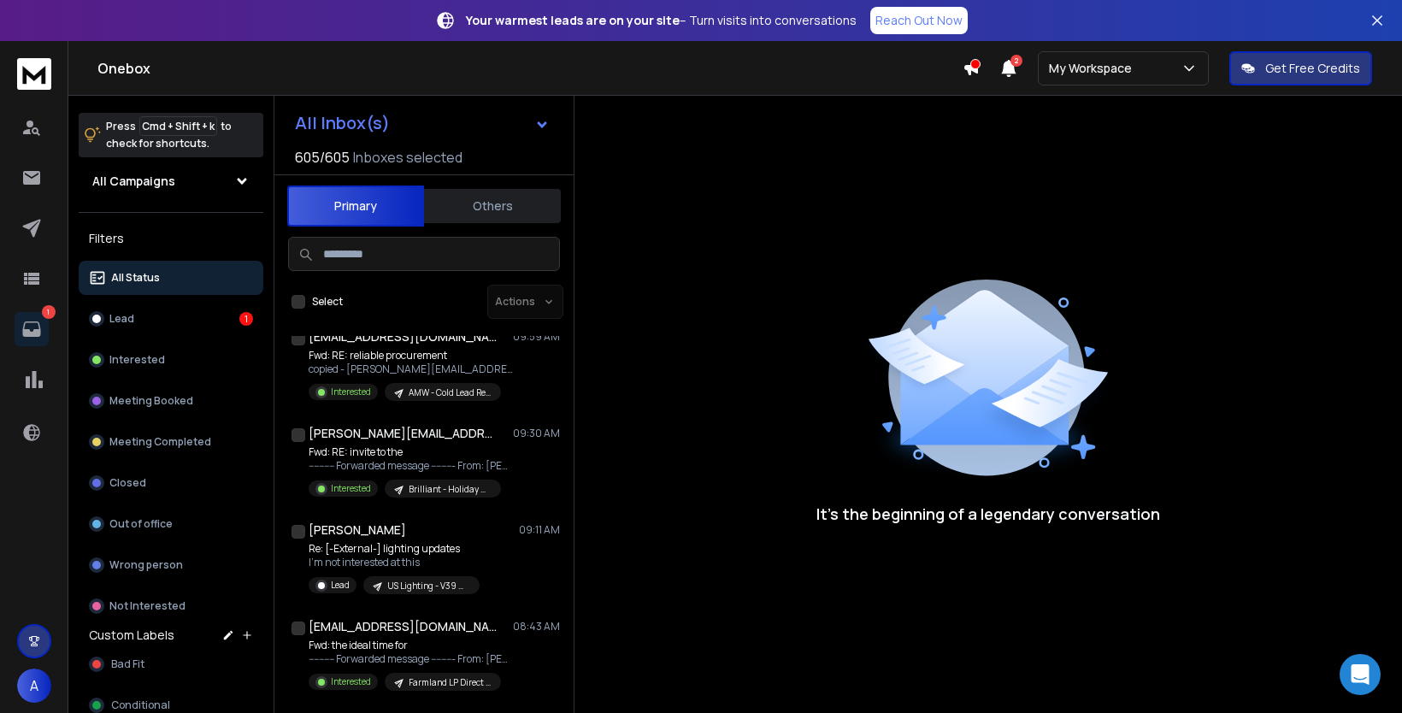
scroll to position [1697, 0]
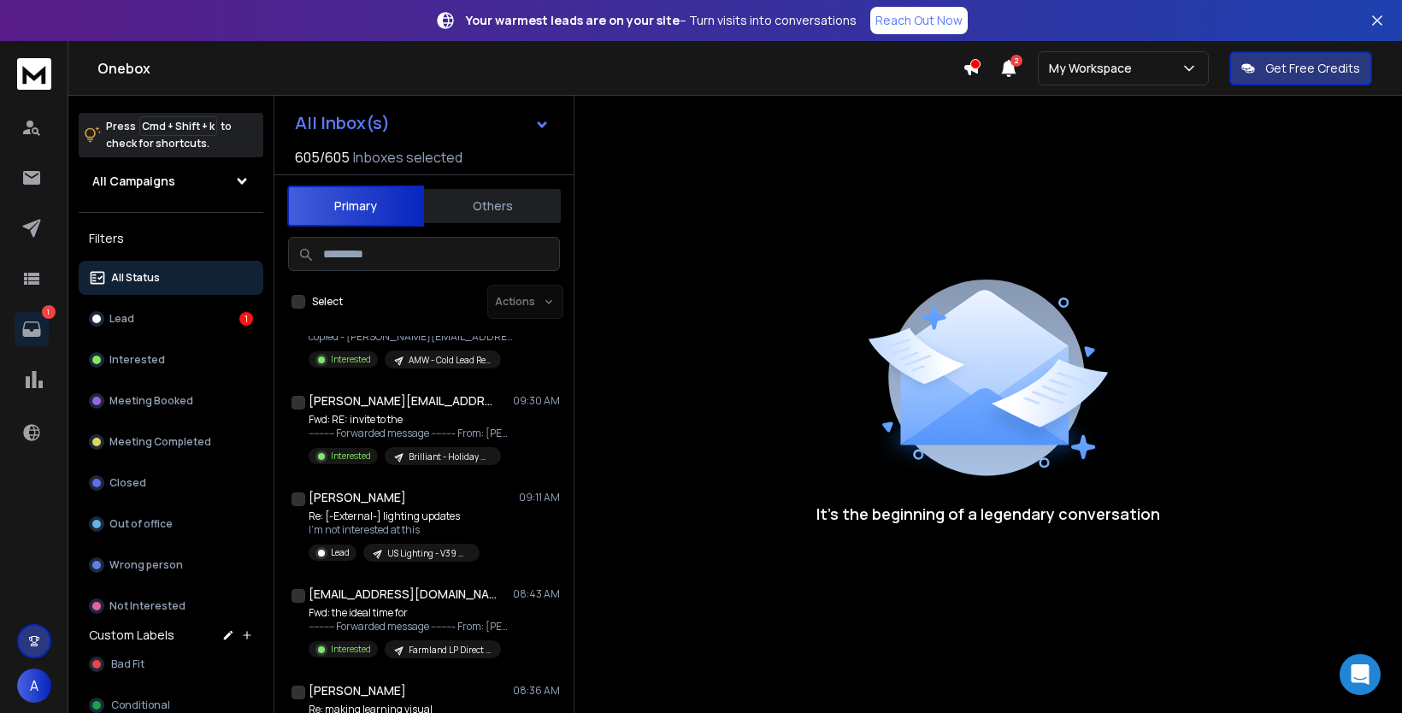
click at [864, 387] on icon at bounding box center [987, 378] width 257 height 197
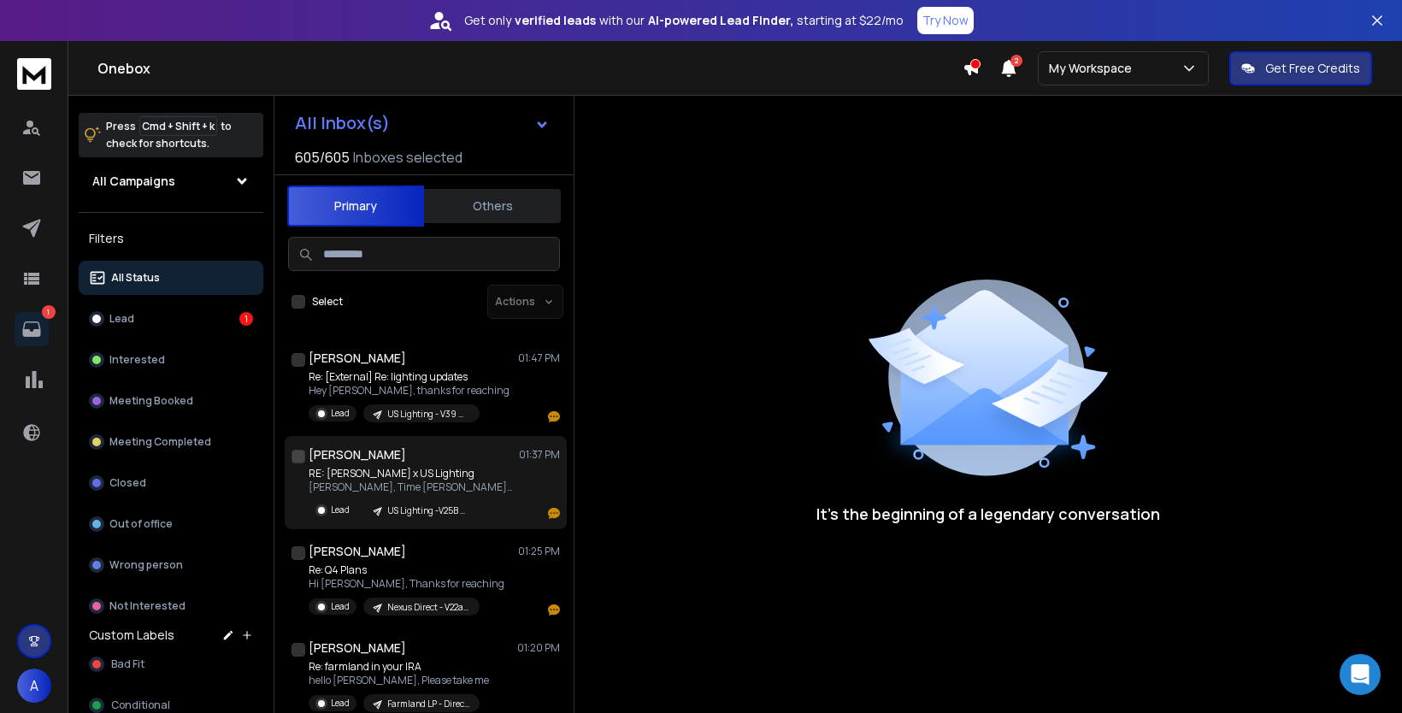
click at [475, 458] on div "Eric Keeney 01:37 PM" at bounding box center [434, 454] width 251 height 17
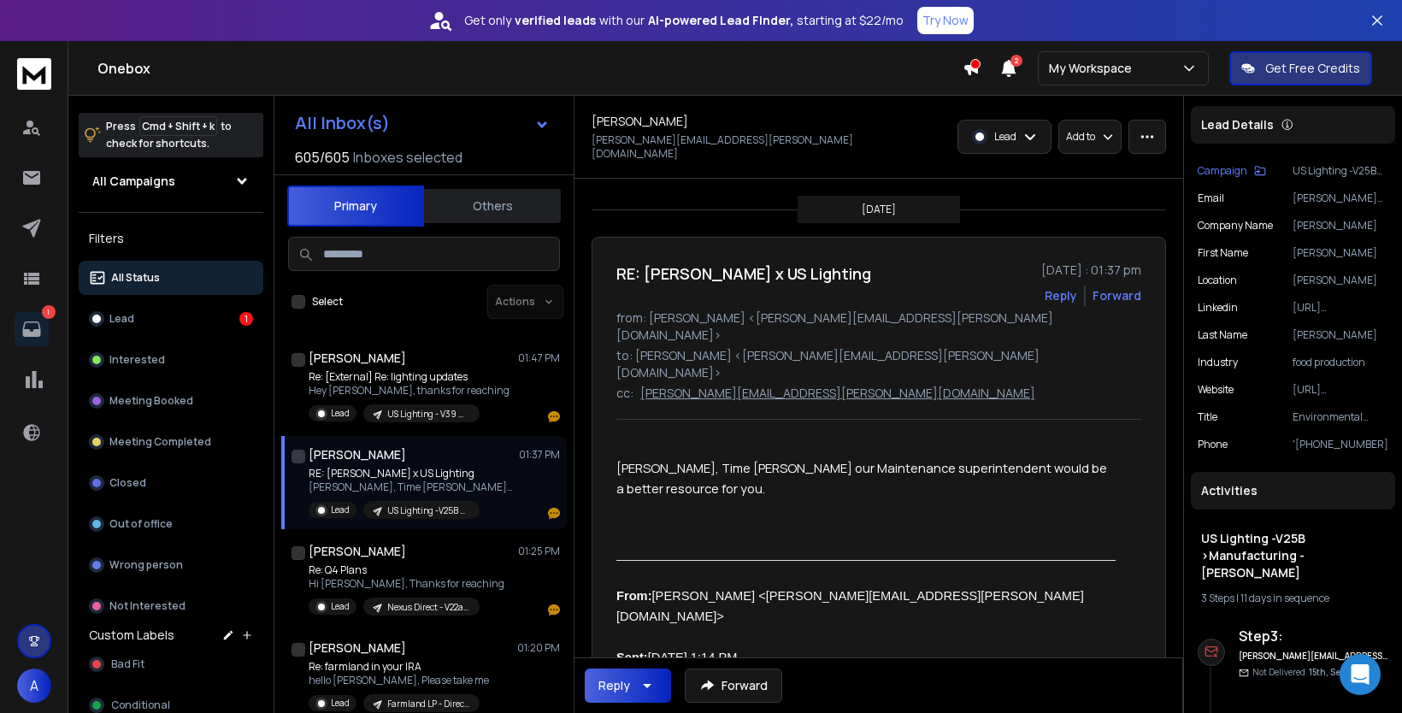
click at [1336, 387] on p "https://cargill.com" at bounding box center [1341, 390] width 96 height 14
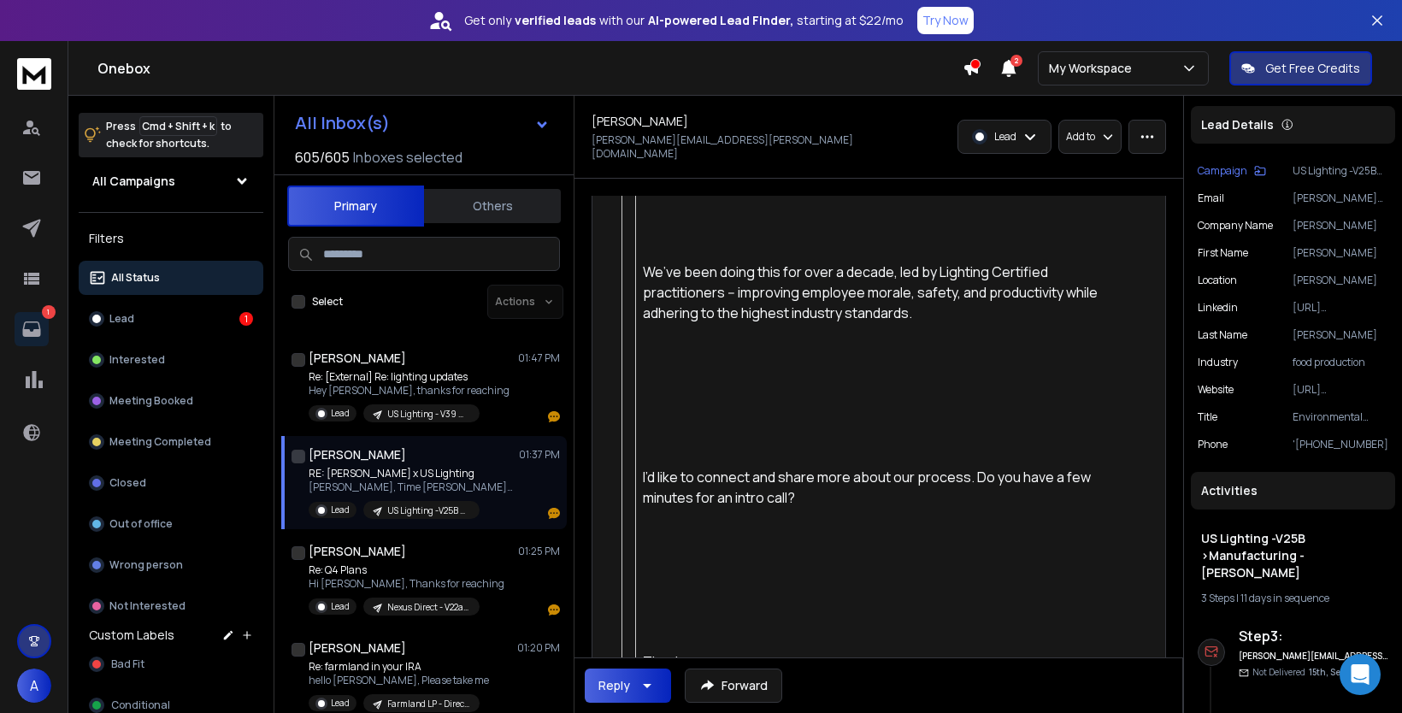
scroll to position [4156, 0]
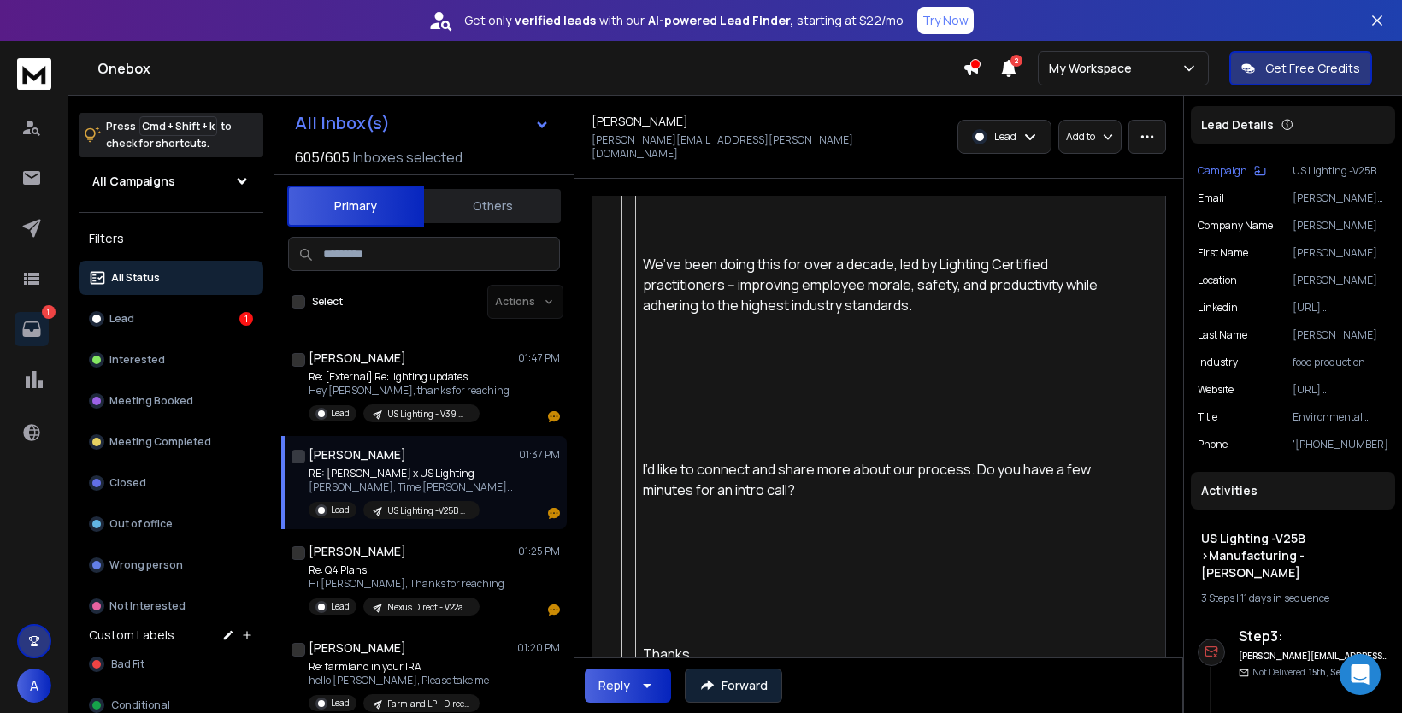
click at [765, 693] on button "Forward" at bounding box center [733, 686] width 97 height 34
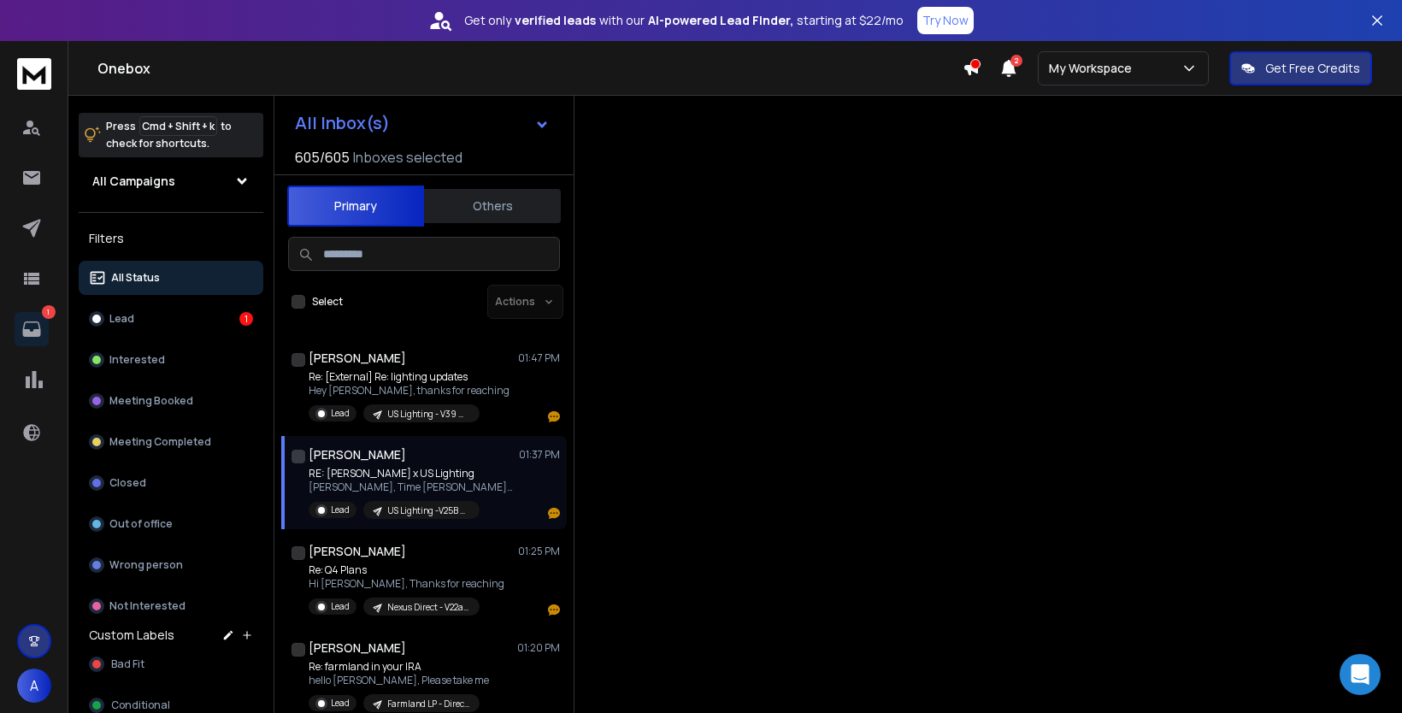
scroll to position [0, 0]
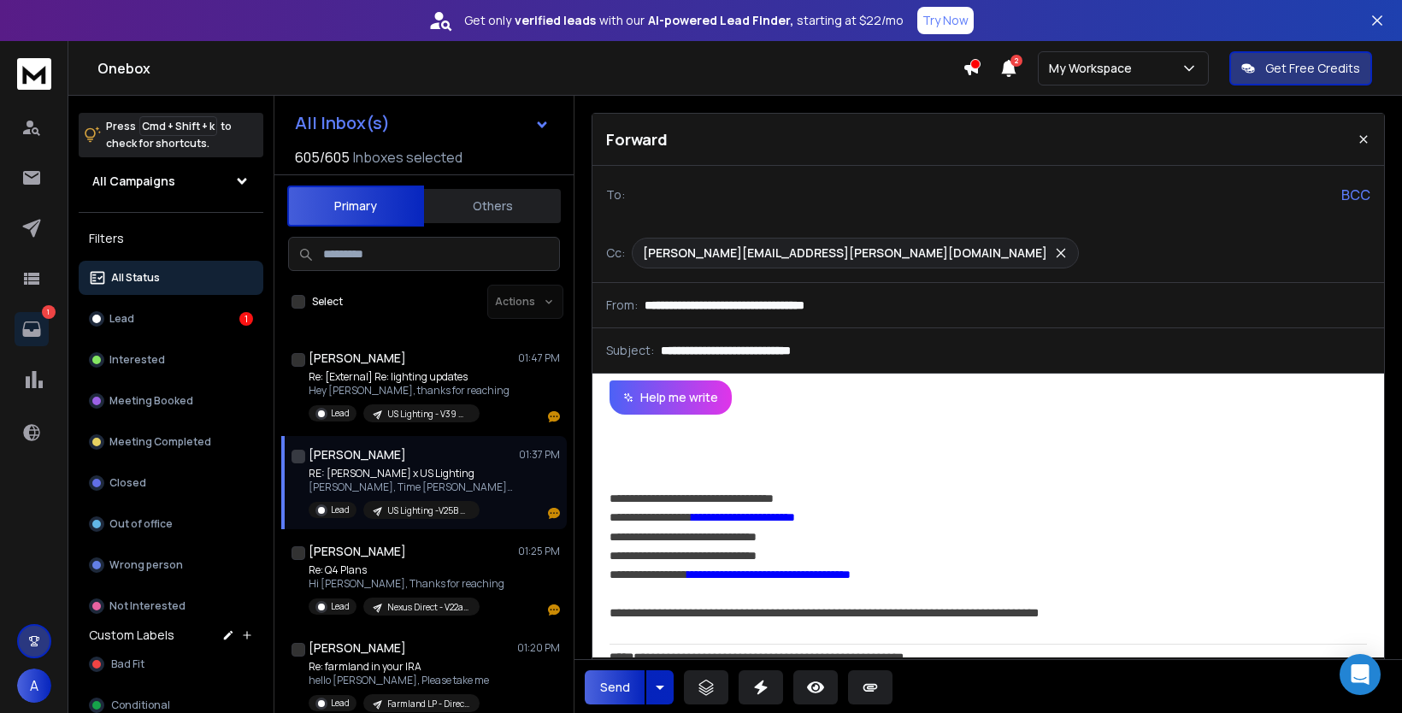
drag, startPoint x: 800, startPoint y: 254, endPoint x: 633, endPoint y: 257, distance: 167.6
click at [633, 257] on div "[PERSON_NAME][EMAIL_ADDRESS][PERSON_NAME][DOMAIN_NAME]" at bounding box center [855, 253] width 447 height 31
click at [1054, 252] on icon at bounding box center [1061, 253] width 14 height 14
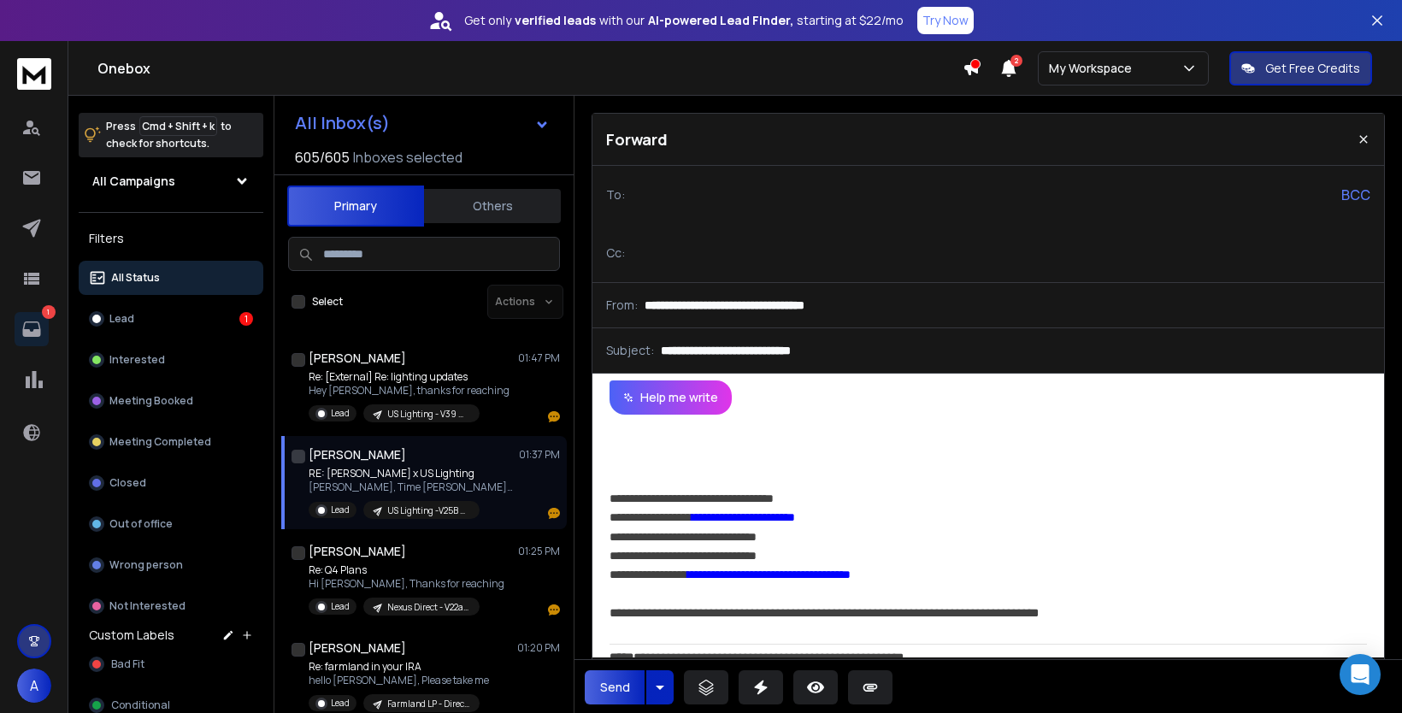
click at [669, 196] on input at bounding box center [692, 195] width 120 height 31
type input "**********"
click at [700, 458] on div "**********" at bounding box center [989, 536] width 792 height 243
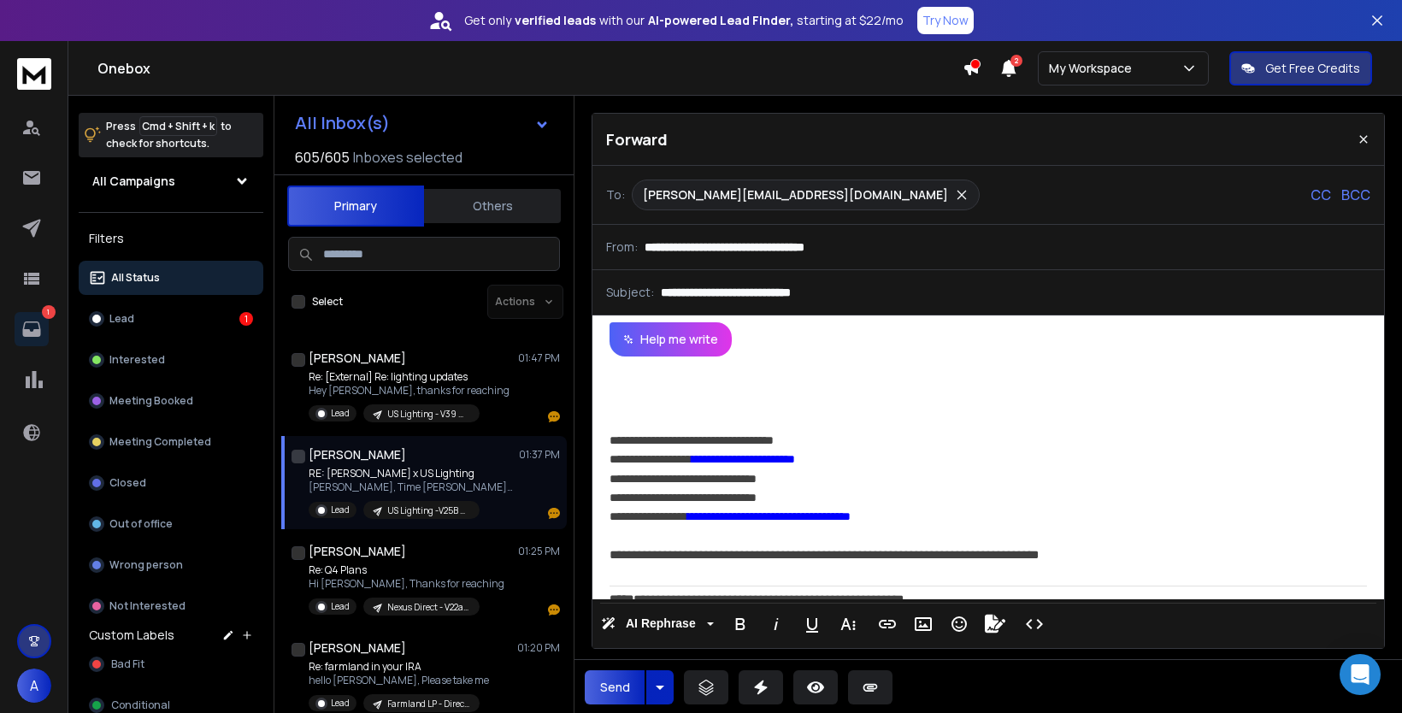
click at [1363, 141] on icon at bounding box center [1364, 140] width 14 height 14
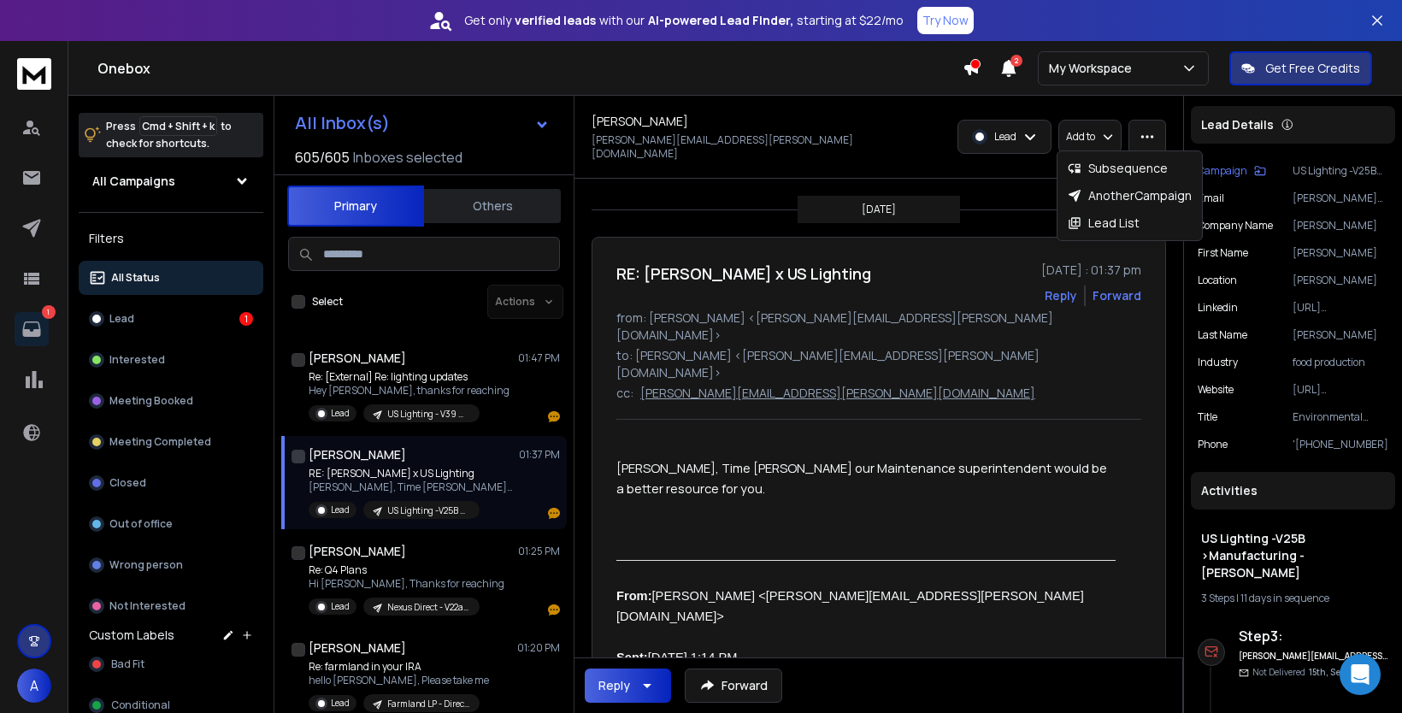
click at [1095, 134] on div "Add to" at bounding box center [1090, 137] width 62 height 32
click at [1132, 71] on p "My Workspace" at bounding box center [1094, 68] width 90 height 17
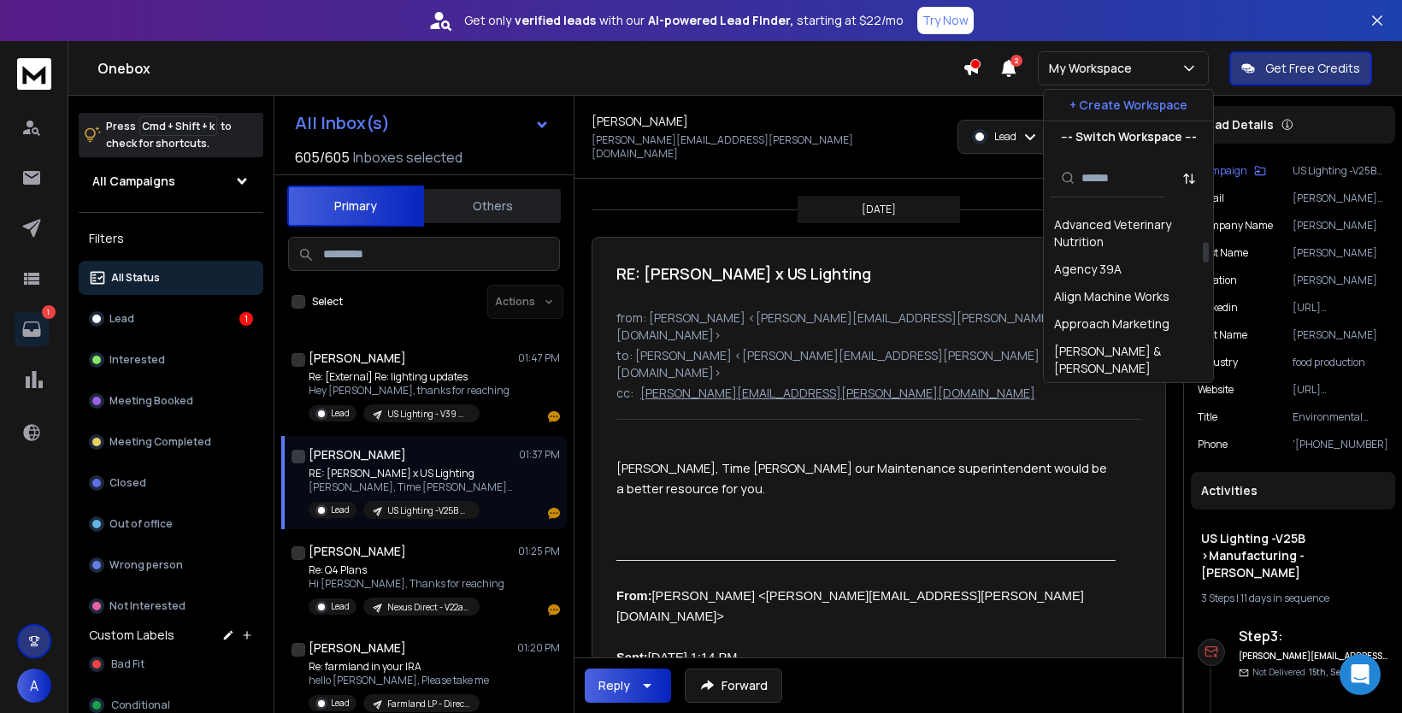
scroll to position [1266, 0]
drag, startPoint x: 1206, startPoint y: 219, endPoint x: 1205, endPoint y: 446, distance: 226.6
click at [1205, 378] on div at bounding box center [1206, 367] width 6 height 21
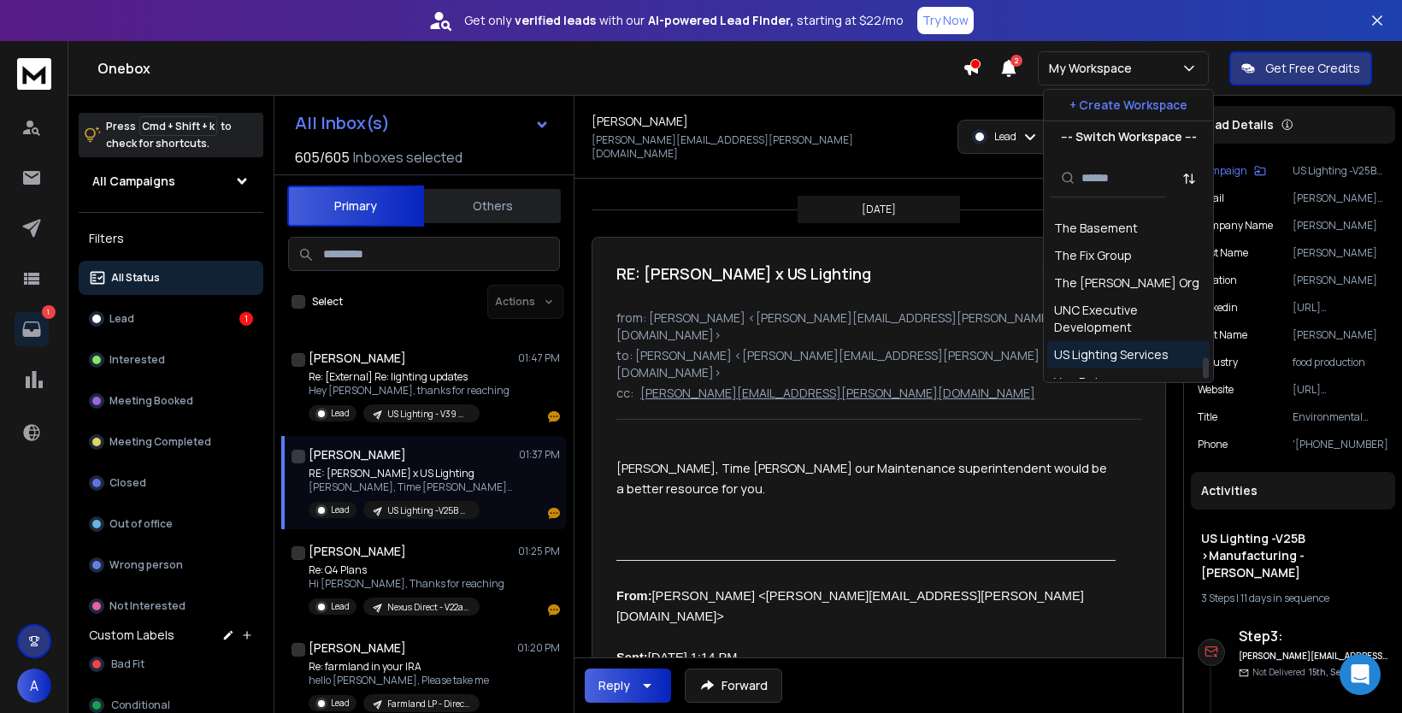
click at [1132, 346] on div "US Lighting Services" at bounding box center [1111, 354] width 115 height 17
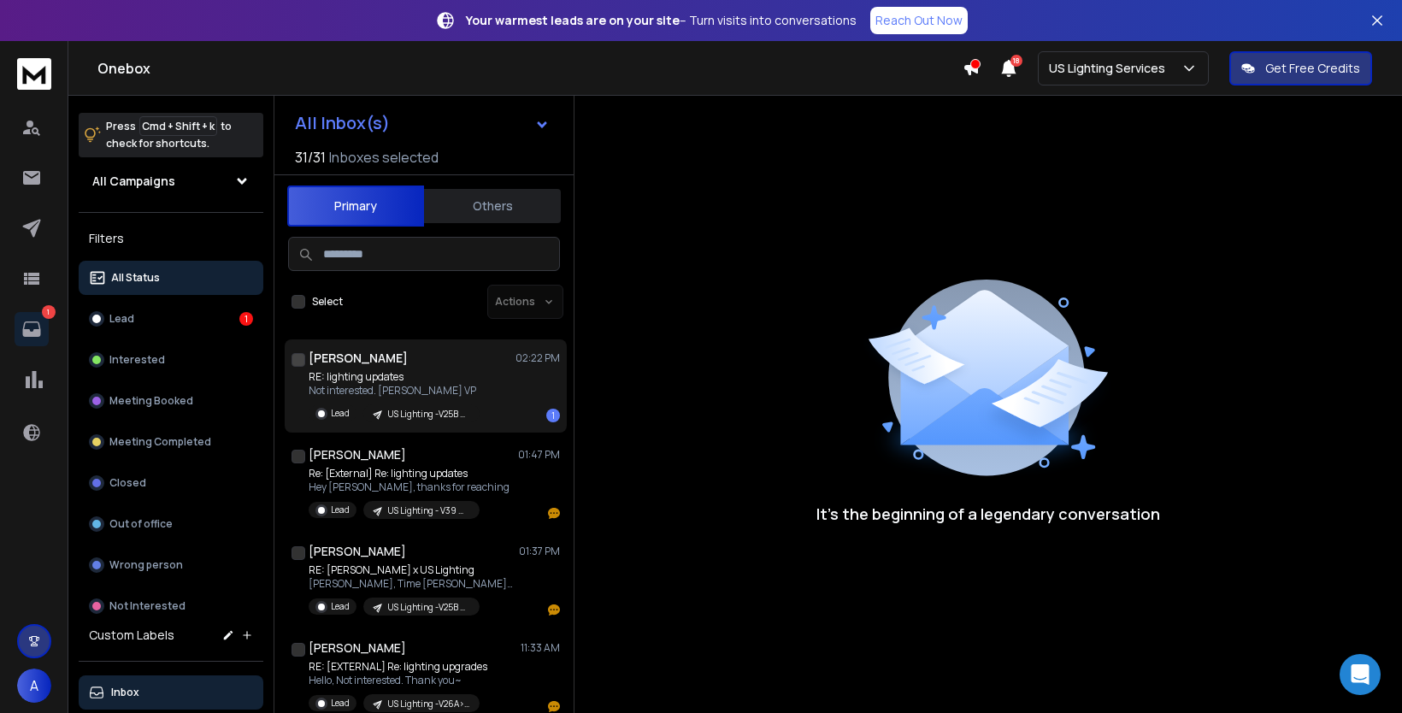
click at [388, 379] on p "RE: lighting updates" at bounding box center [394, 377] width 171 height 14
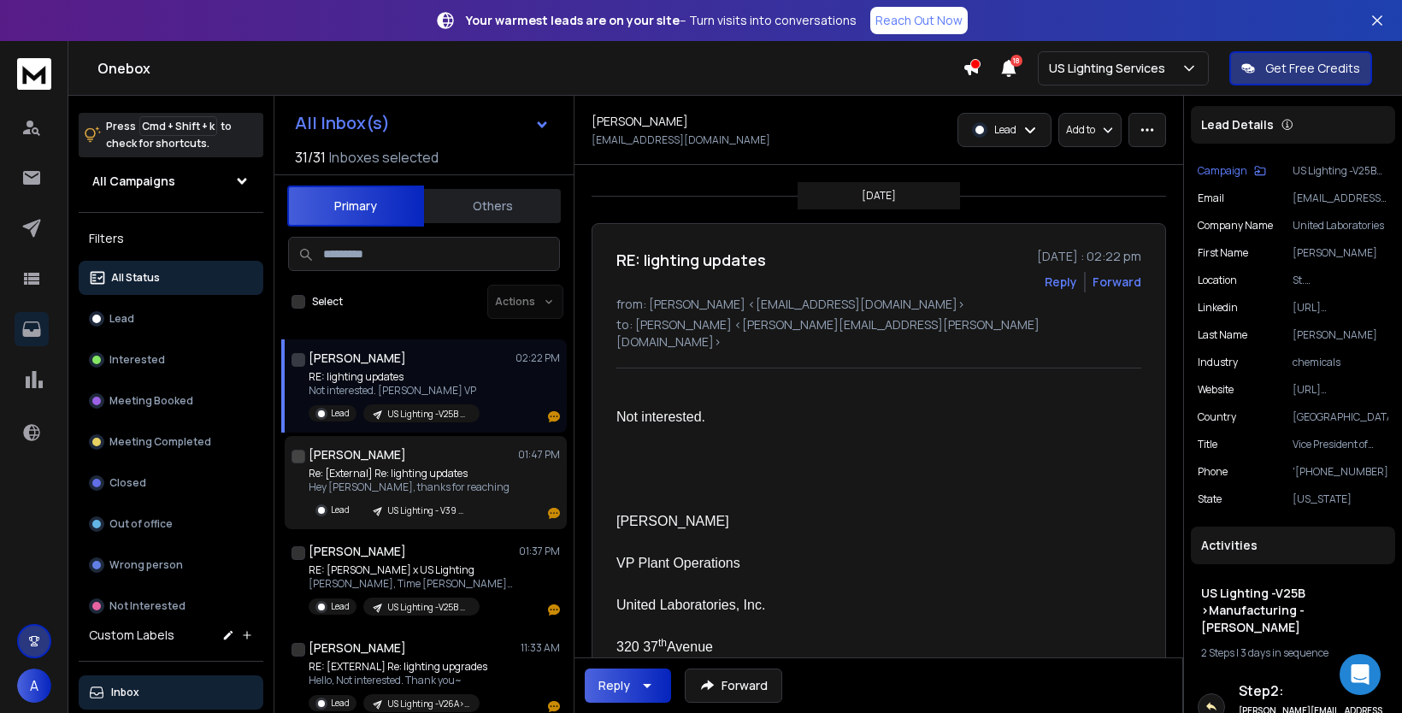
click at [391, 474] on p "Re: [External] Re: lighting updates" at bounding box center [409, 474] width 201 height 14
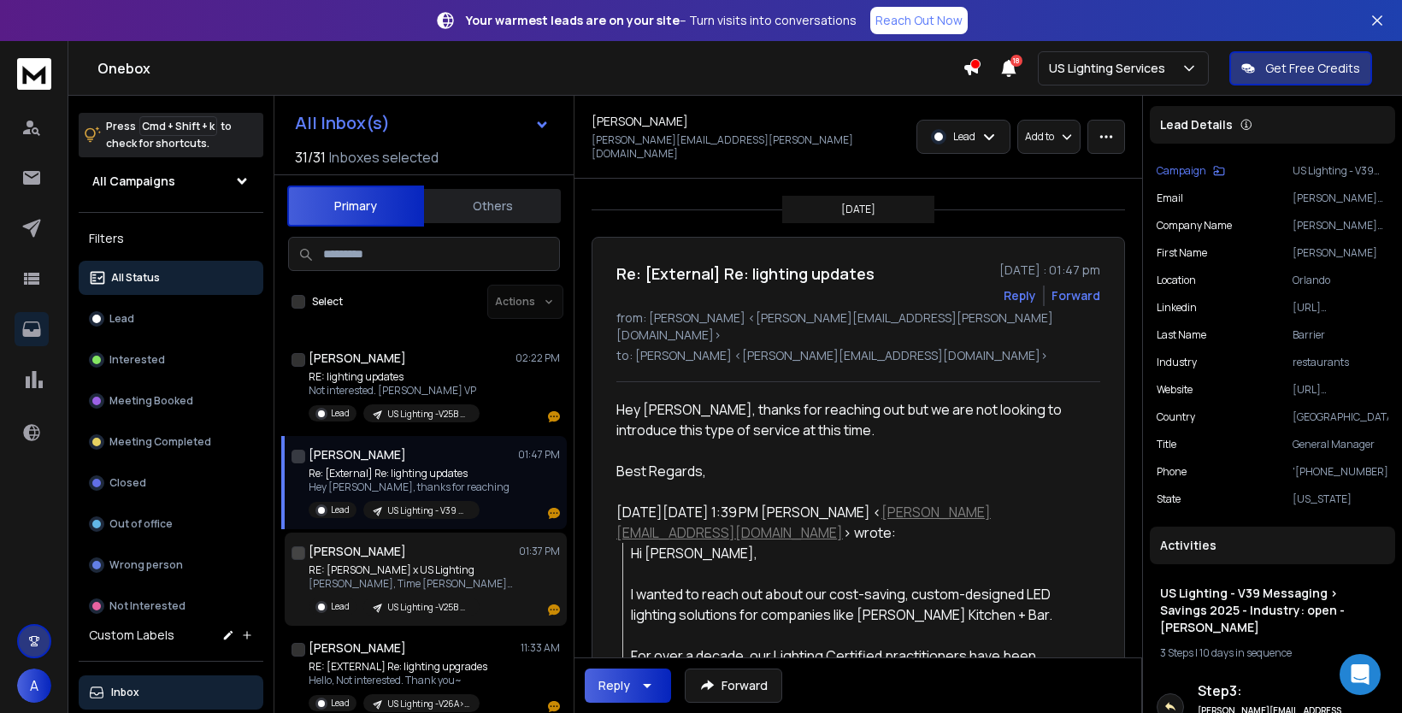
click at [459, 581] on p "[PERSON_NAME], Time [PERSON_NAME] our Maintenance" at bounding box center [411, 584] width 205 height 14
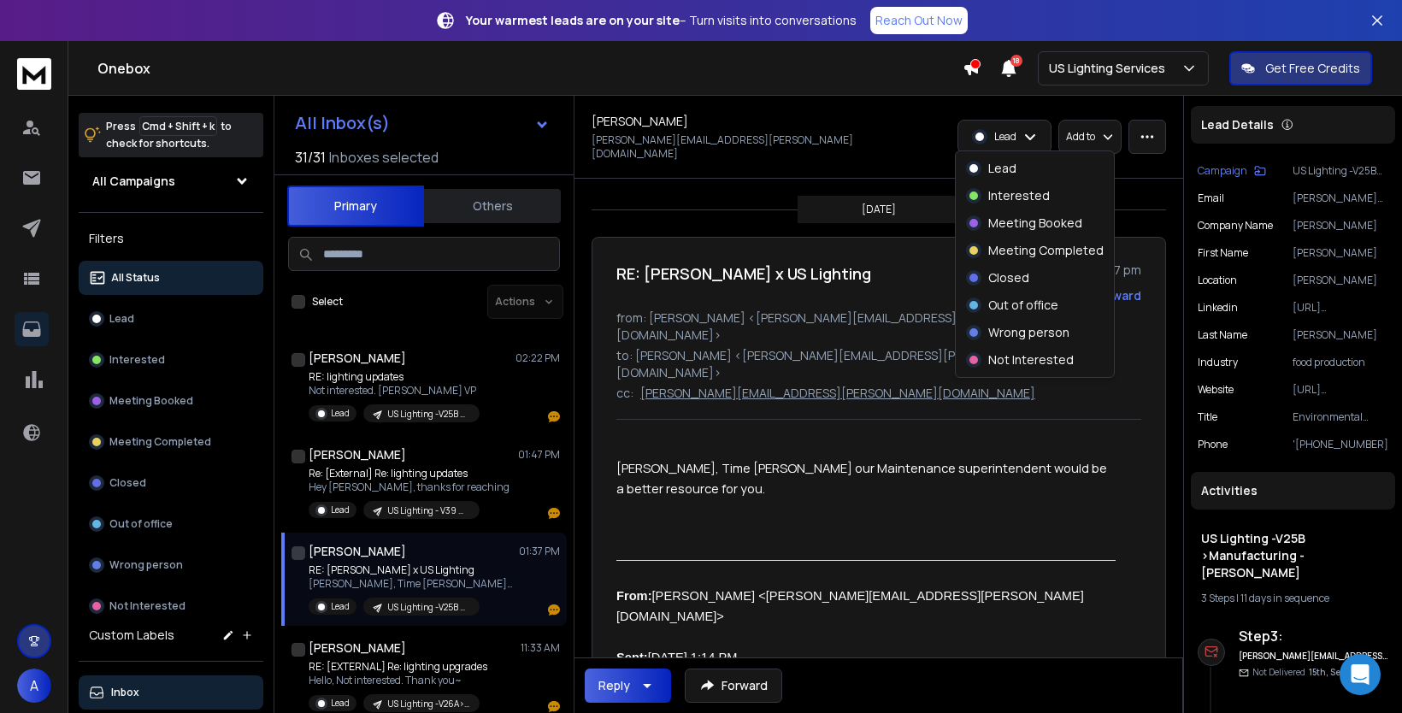
click at [1024, 138] on div "Lead" at bounding box center [1005, 137] width 92 height 32
click at [1019, 194] on p "Interested" at bounding box center [1020, 195] width 62 height 17
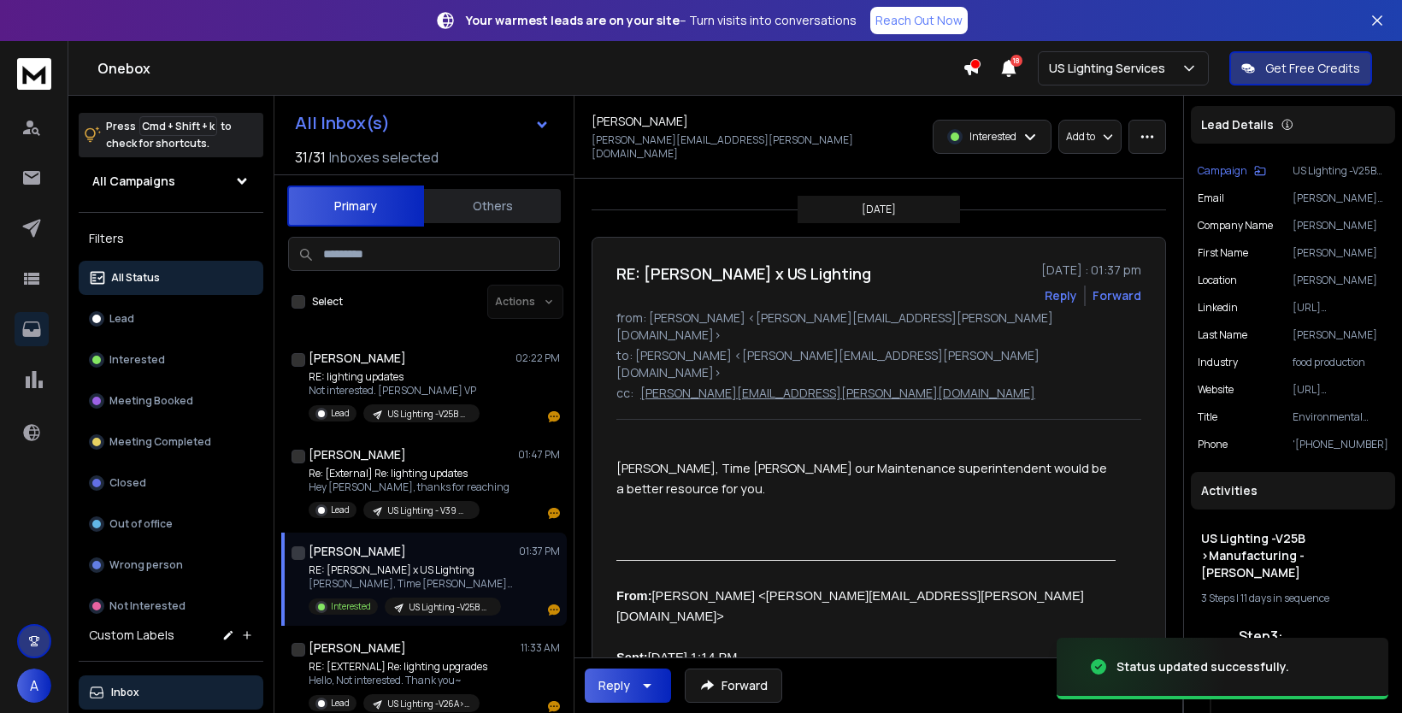
click at [1130, 133] on button "button" at bounding box center [1148, 137] width 38 height 34
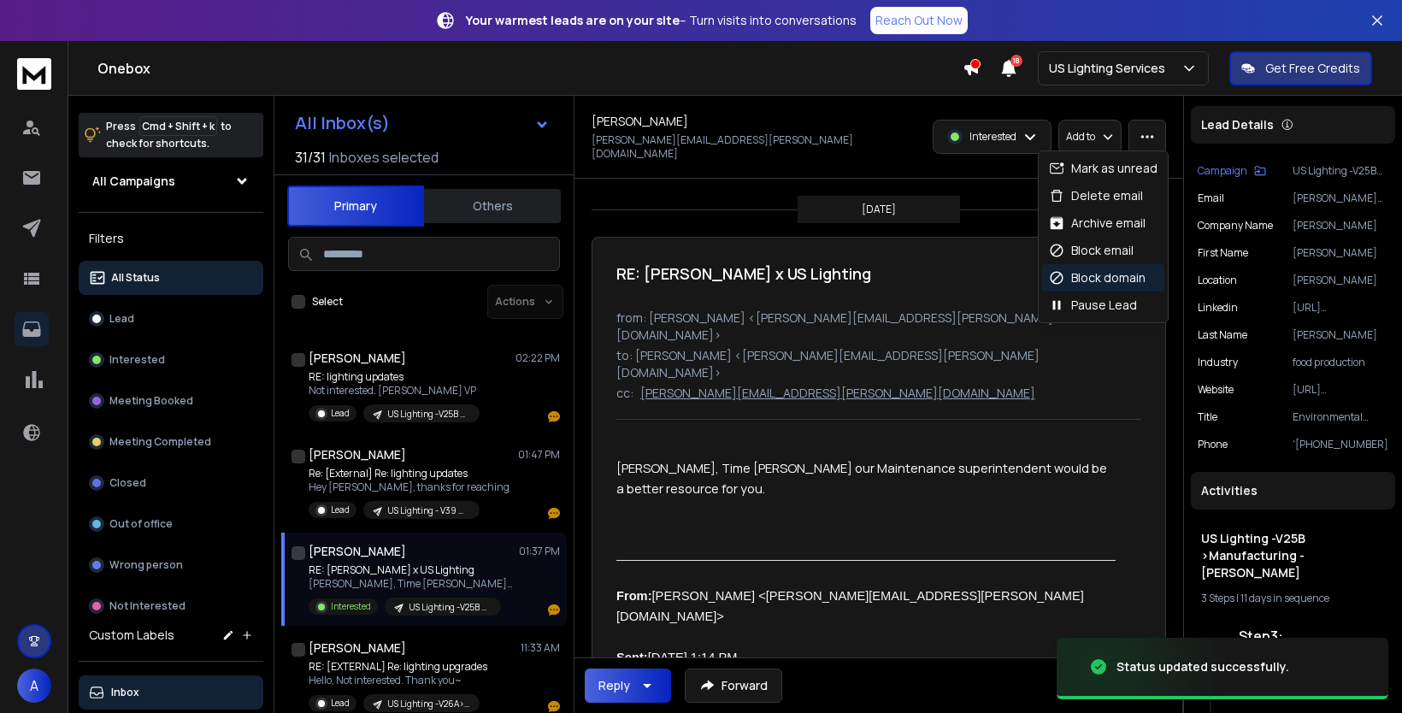
click at [1130, 276] on div "Block domain" at bounding box center [1097, 277] width 97 height 17
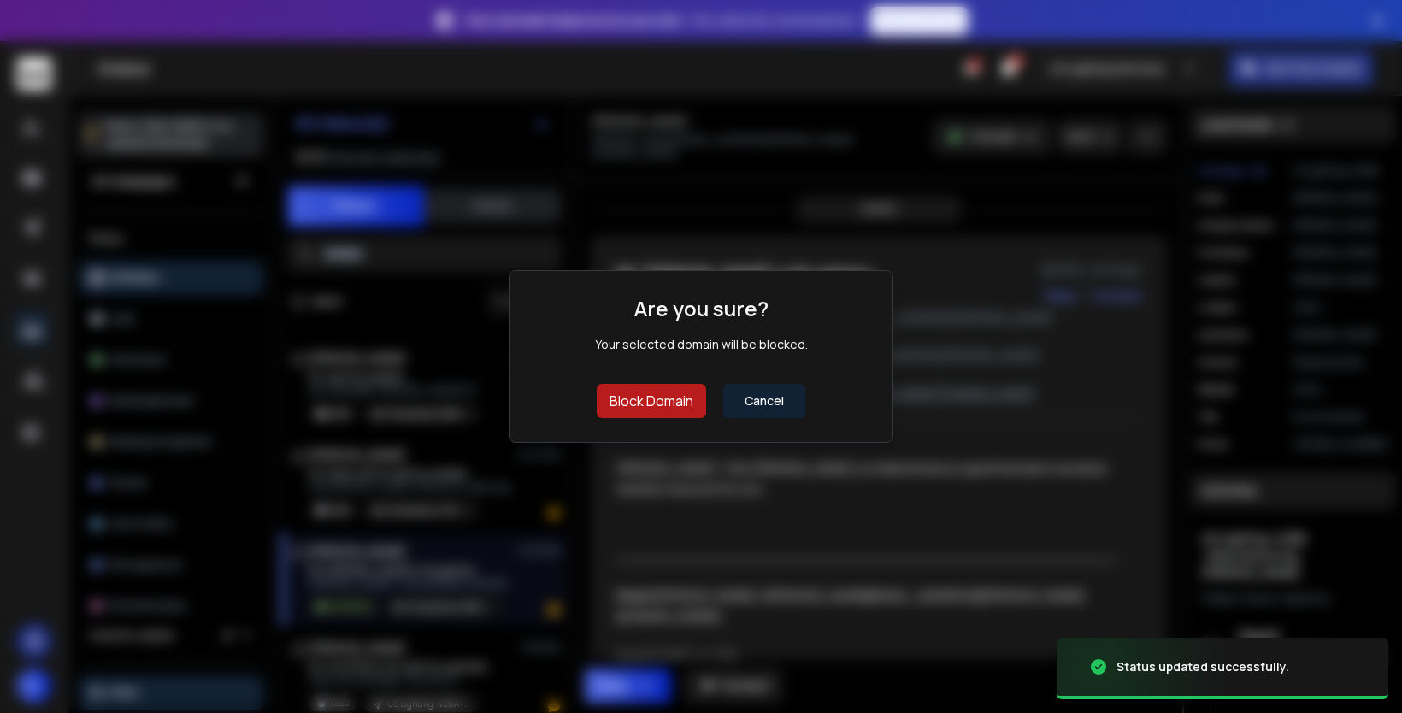
click at [645, 403] on button "Block Domain" at bounding box center [651, 401] width 109 height 34
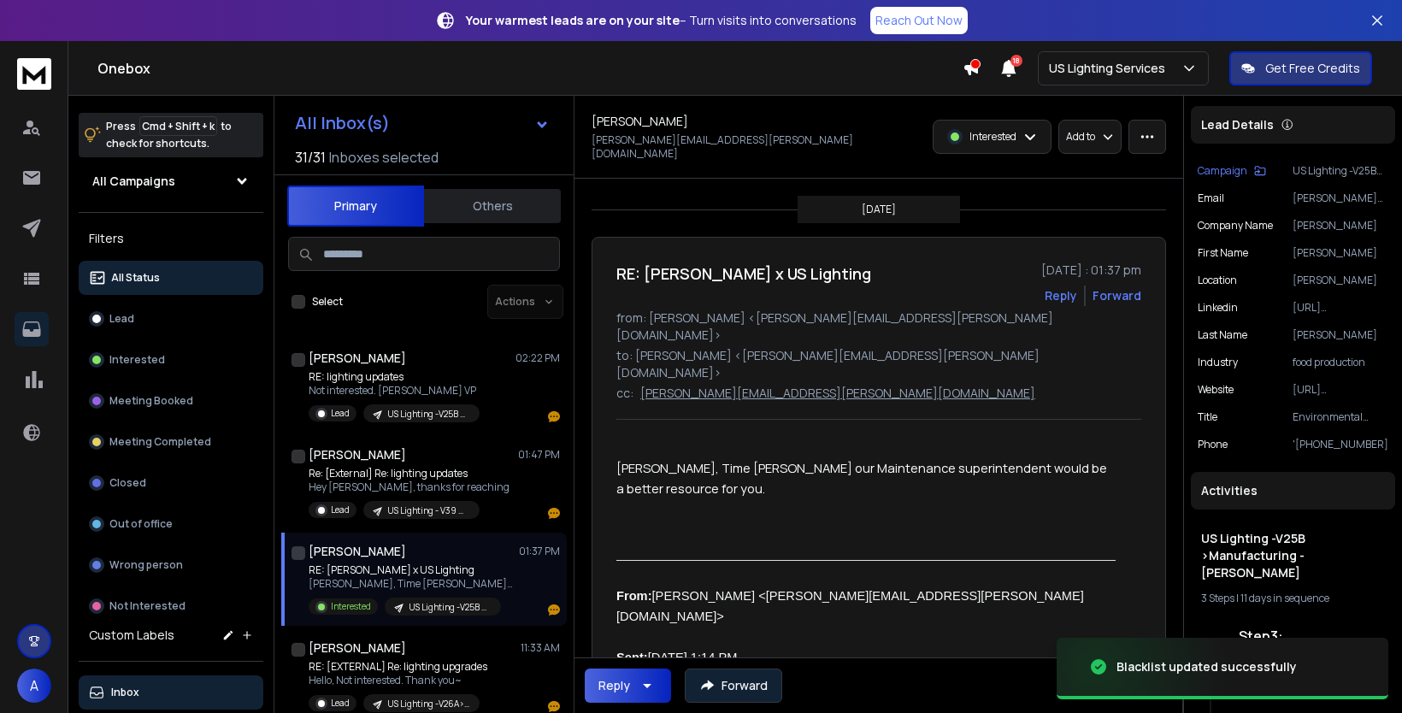
click at [734, 693] on button "Forward" at bounding box center [733, 686] width 97 height 34
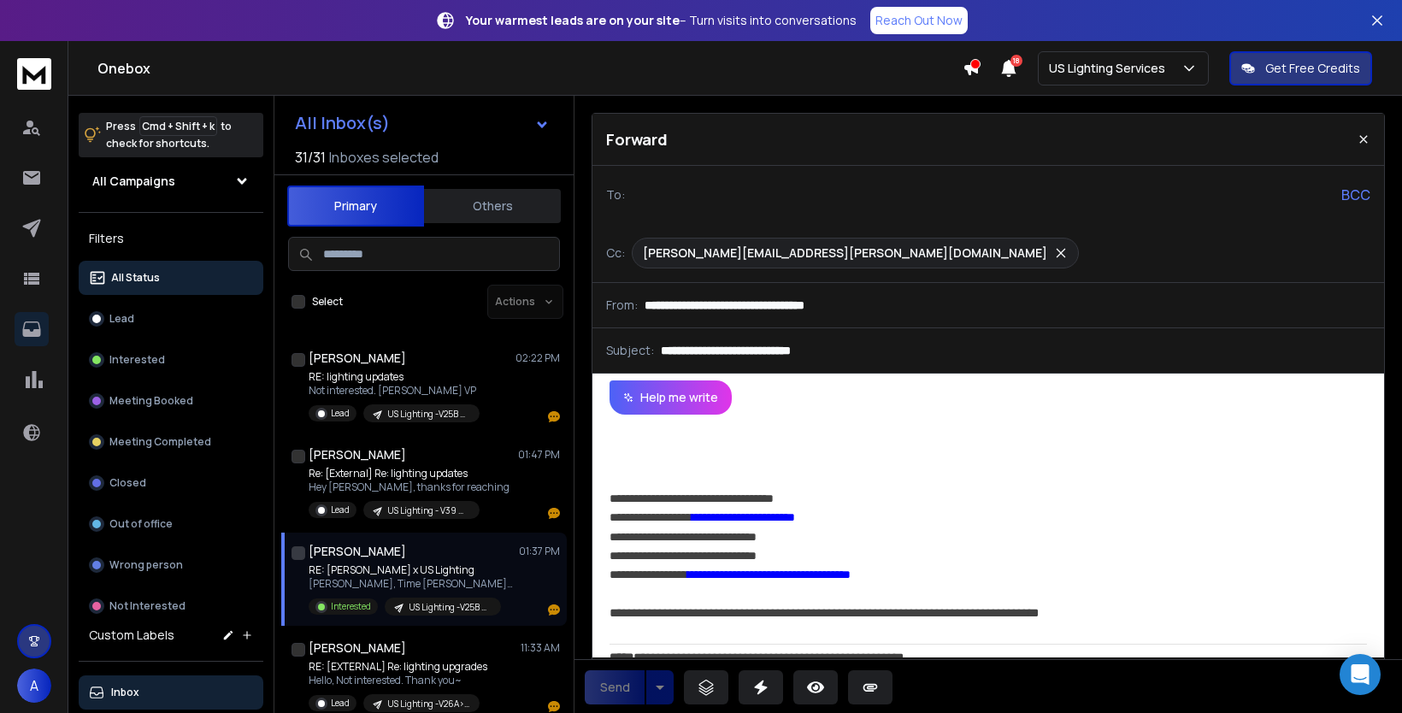
click at [1054, 253] on icon at bounding box center [1061, 253] width 14 height 14
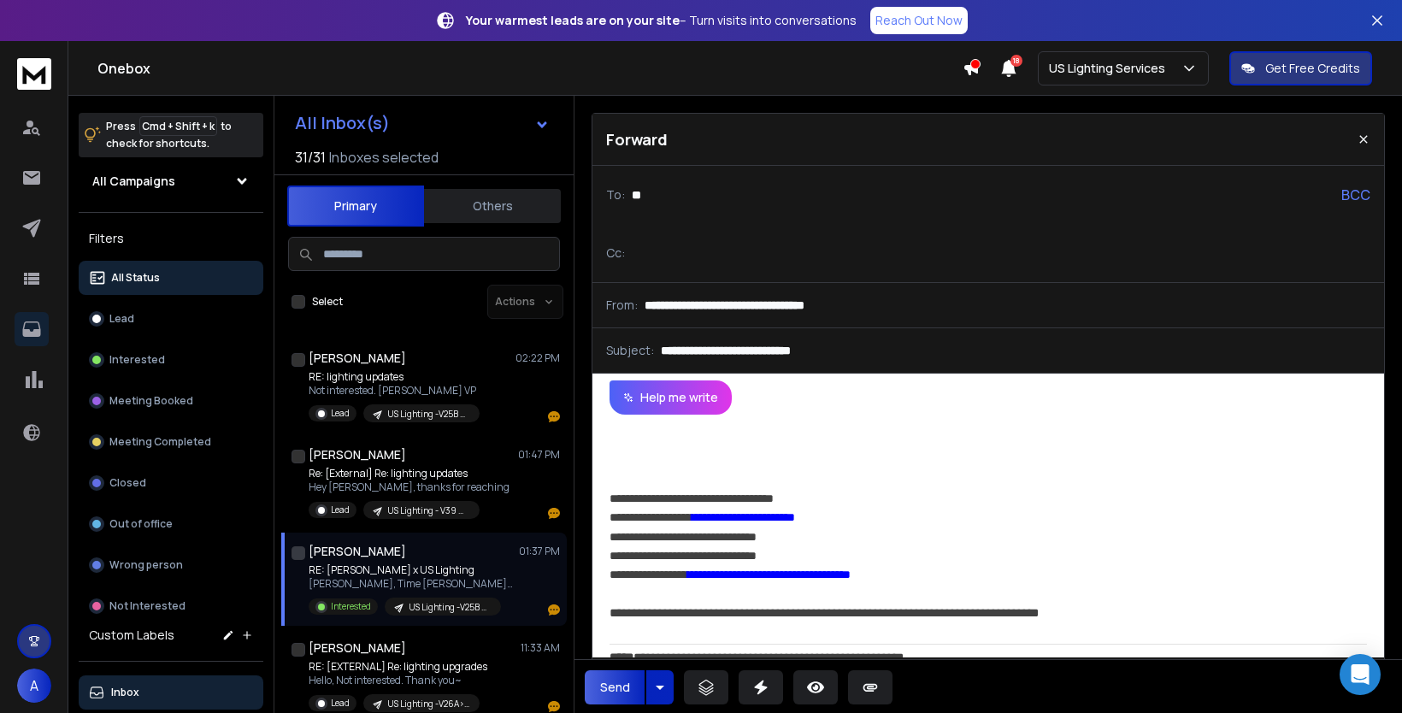
type input "**********"
click at [710, 440] on div "**********" at bounding box center [989, 536] width 792 height 243
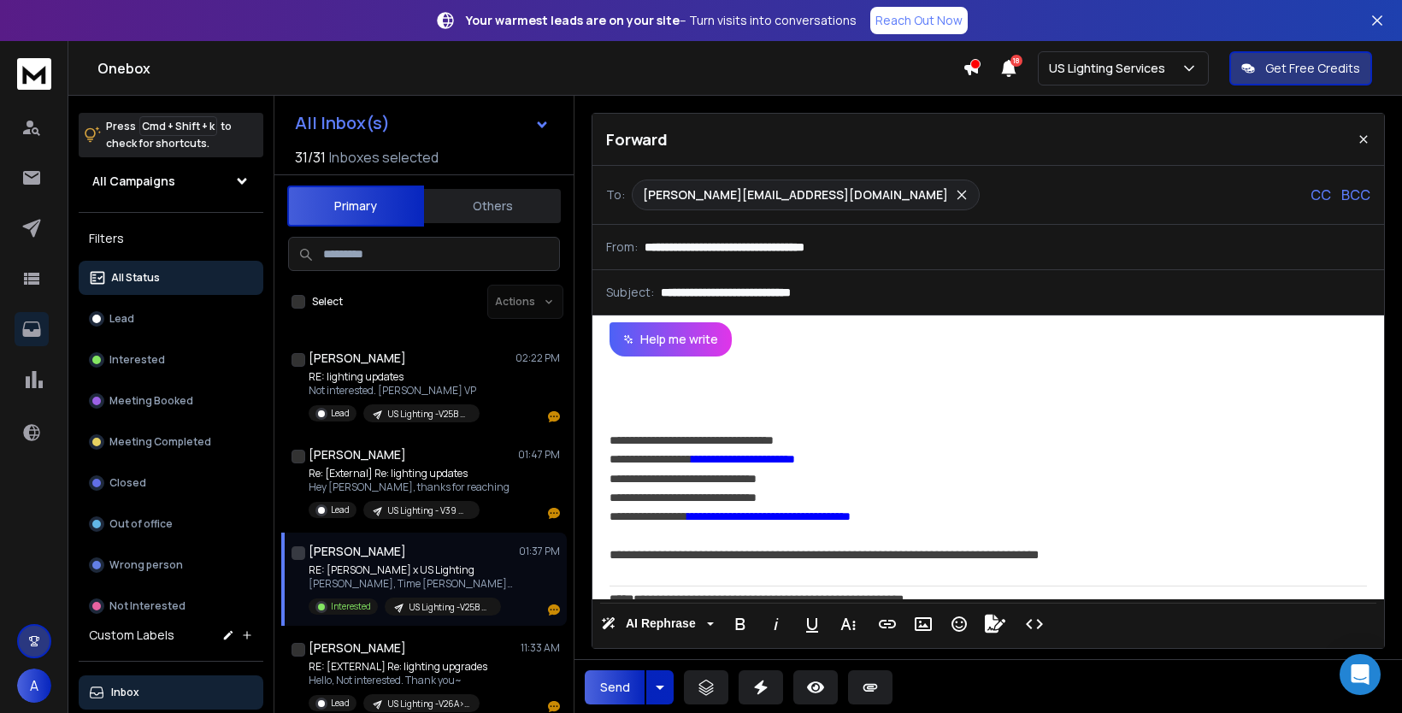
click at [624, 687] on button "Send" at bounding box center [615, 687] width 60 height 34
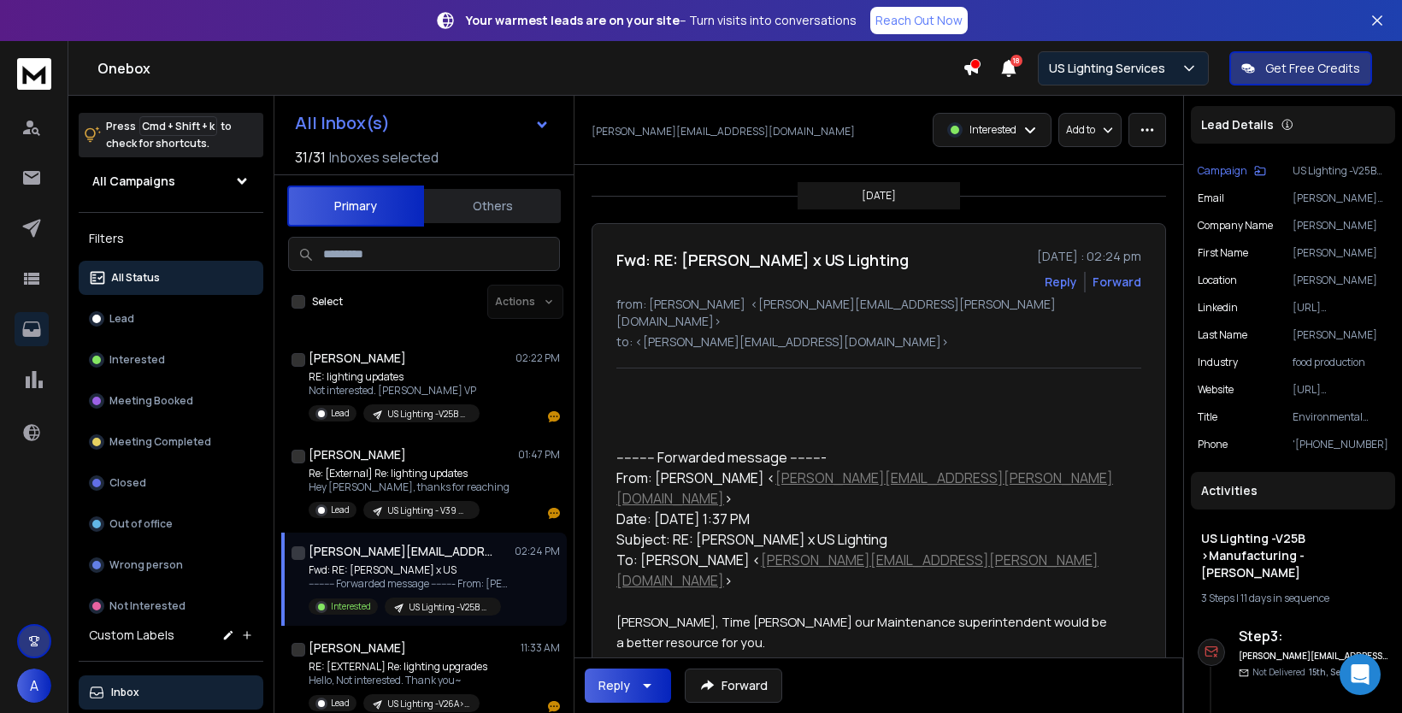
click at [1129, 69] on p "US Lighting Services" at bounding box center [1110, 68] width 123 height 17
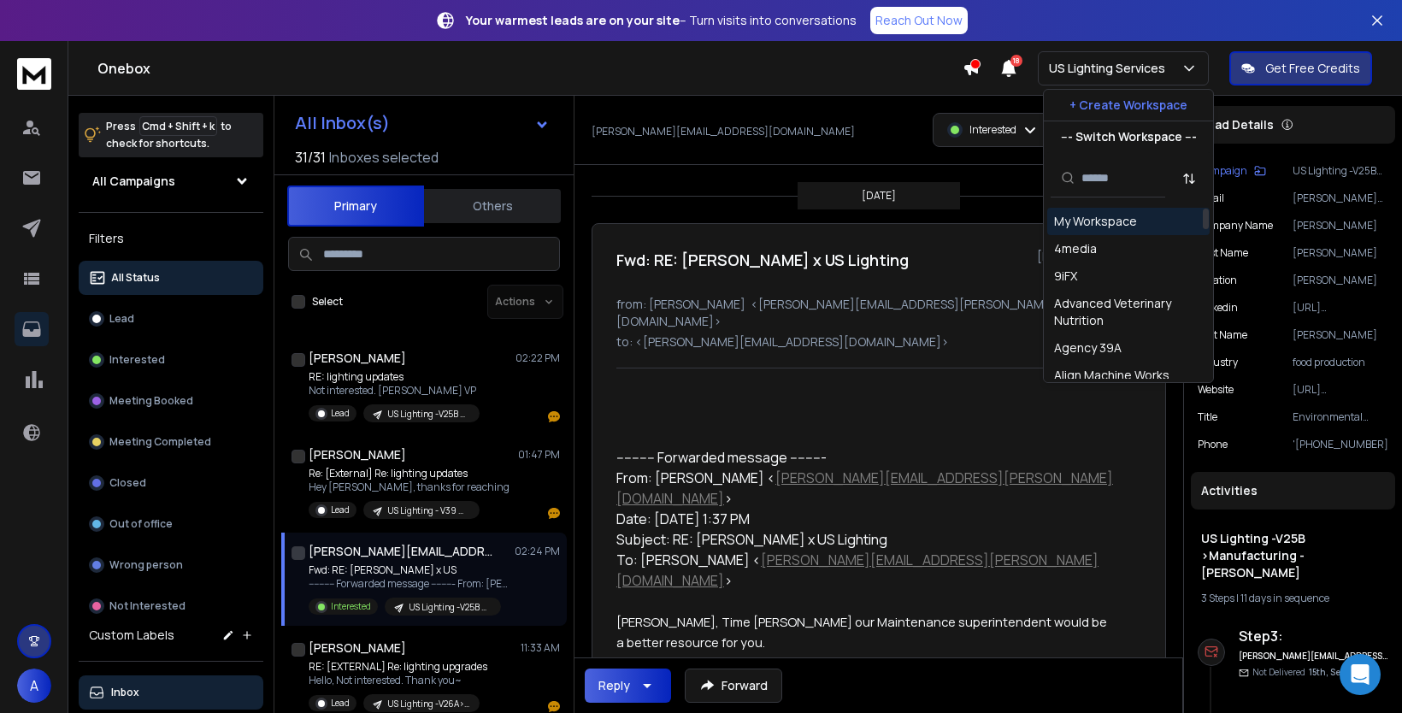
click at [1126, 223] on div "My Workspace" at bounding box center [1095, 221] width 83 height 17
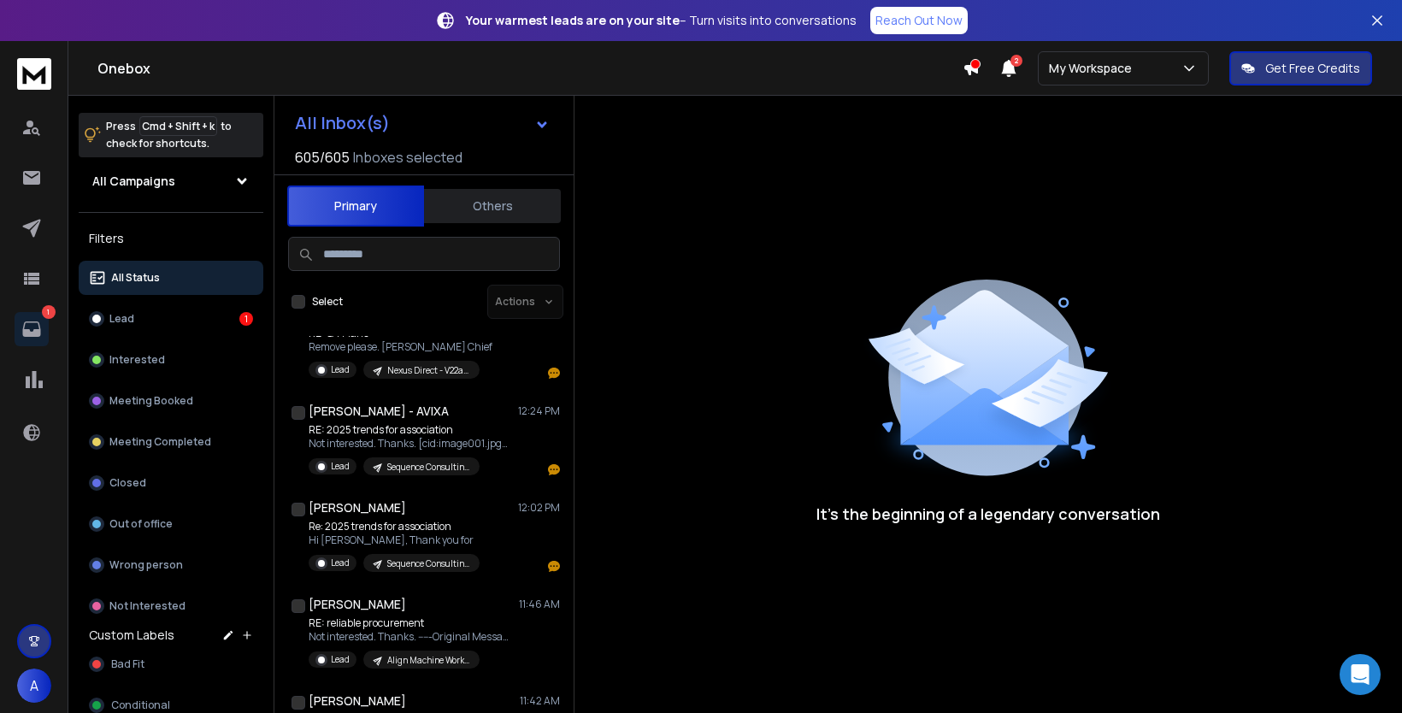
scroll to position [1419, 0]
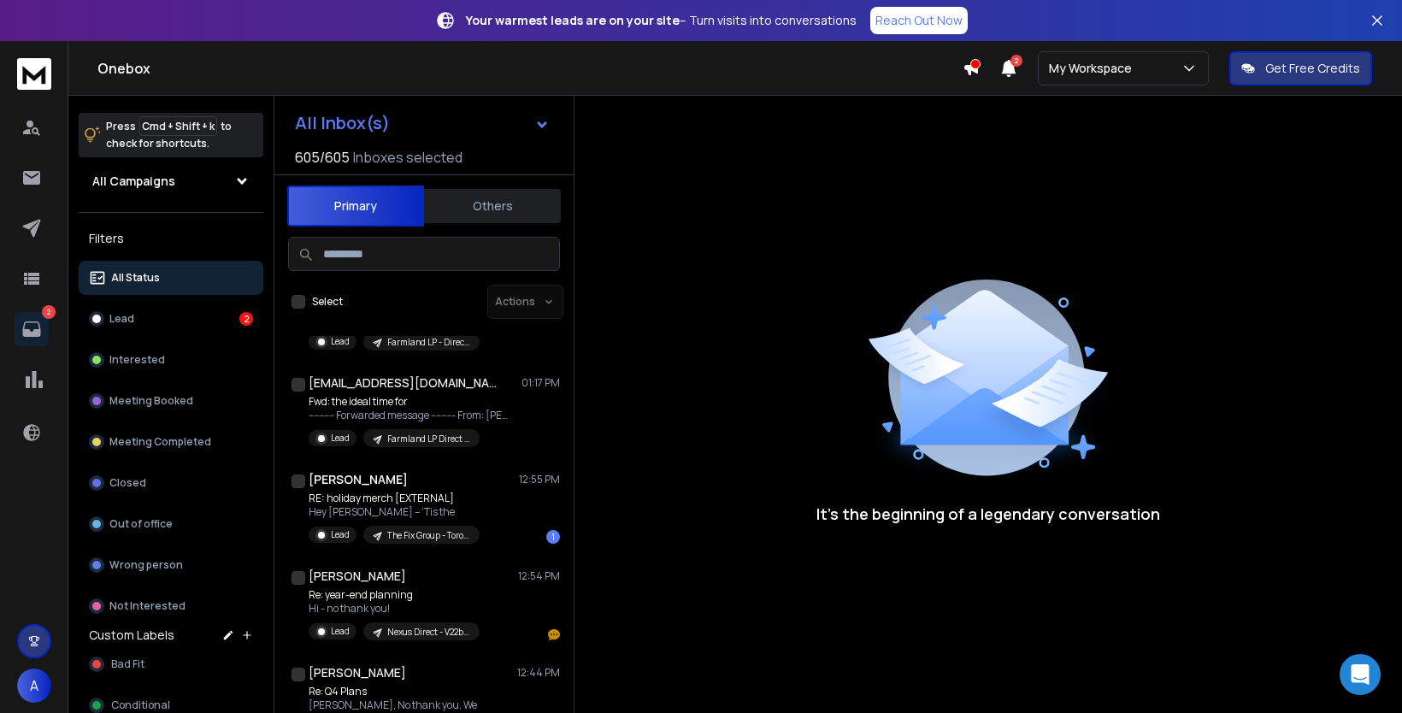
scroll to position [440, 0]
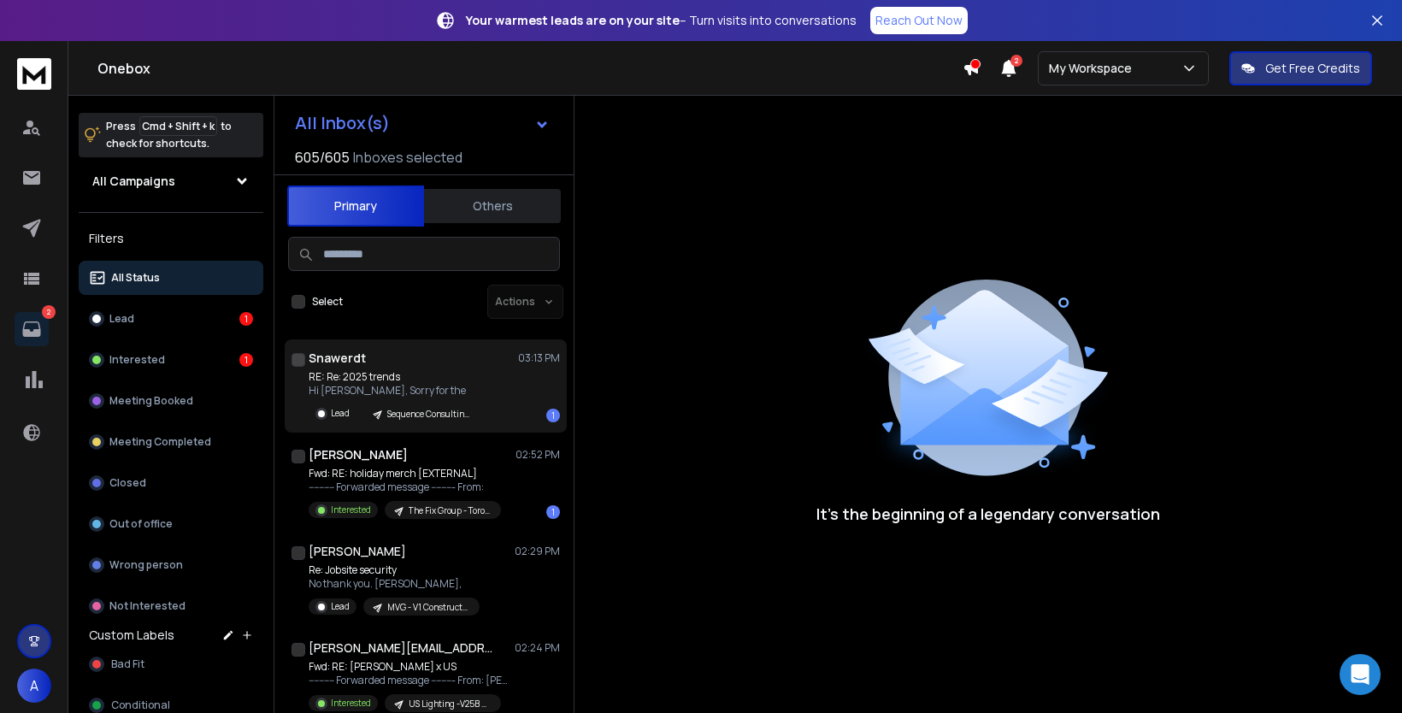
click at [396, 385] on p "Hi [PERSON_NAME], Sorry for the" at bounding box center [394, 391] width 171 height 14
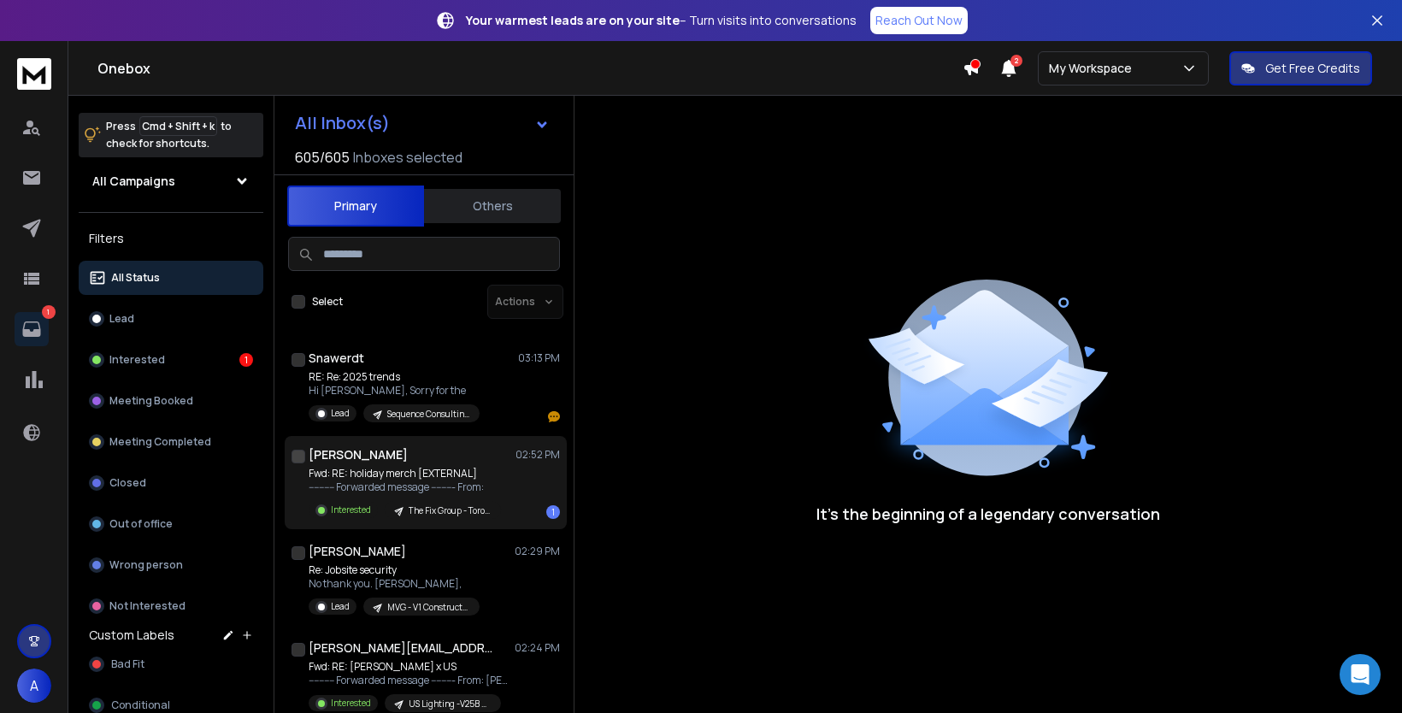
click at [414, 481] on p "---------- Forwarded message --------- From:" at bounding box center [405, 488] width 192 height 14
